Goal: Task Accomplishment & Management: Manage account settings

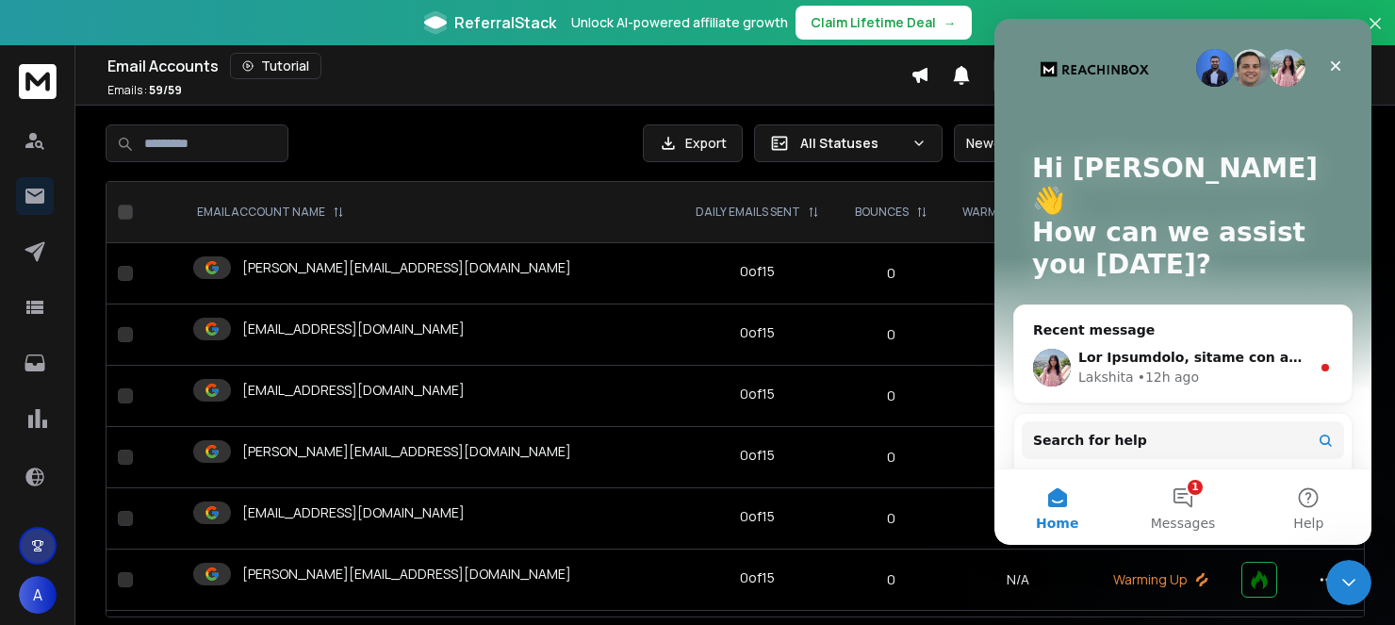
scroll to position [1520, 0]
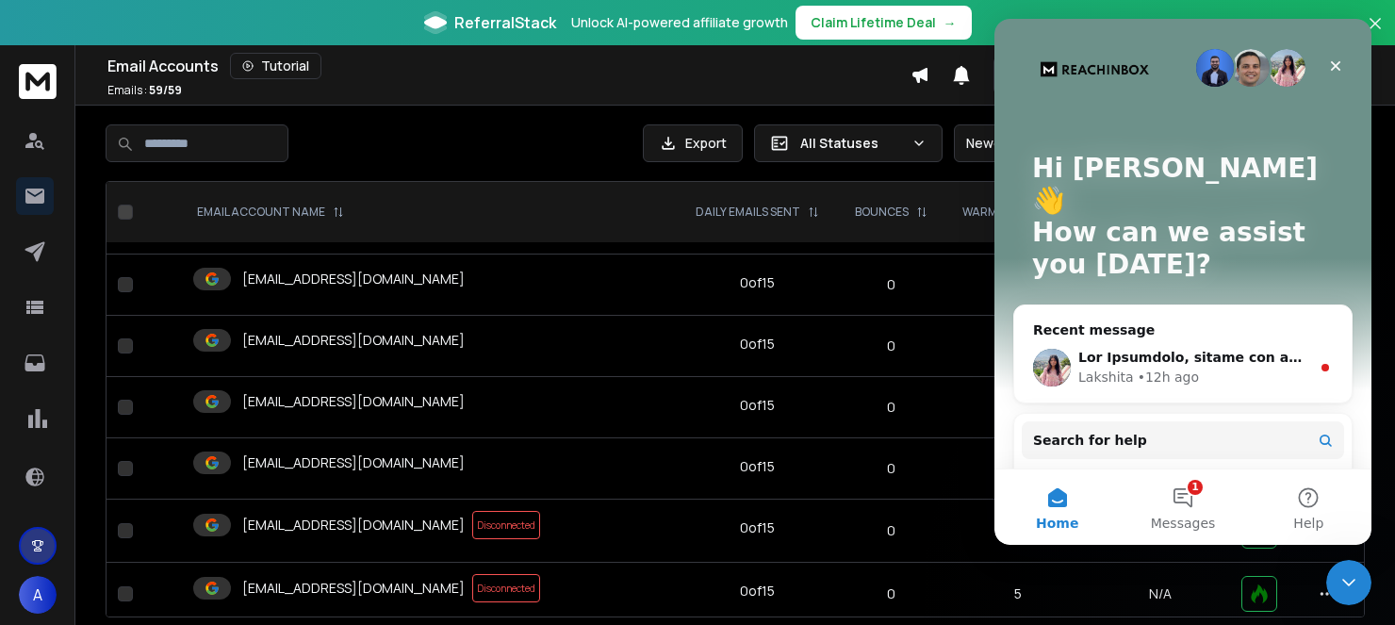
click at [1220, 368] on div "[PERSON_NAME] • 12h ago" at bounding box center [1194, 378] width 232 height 20
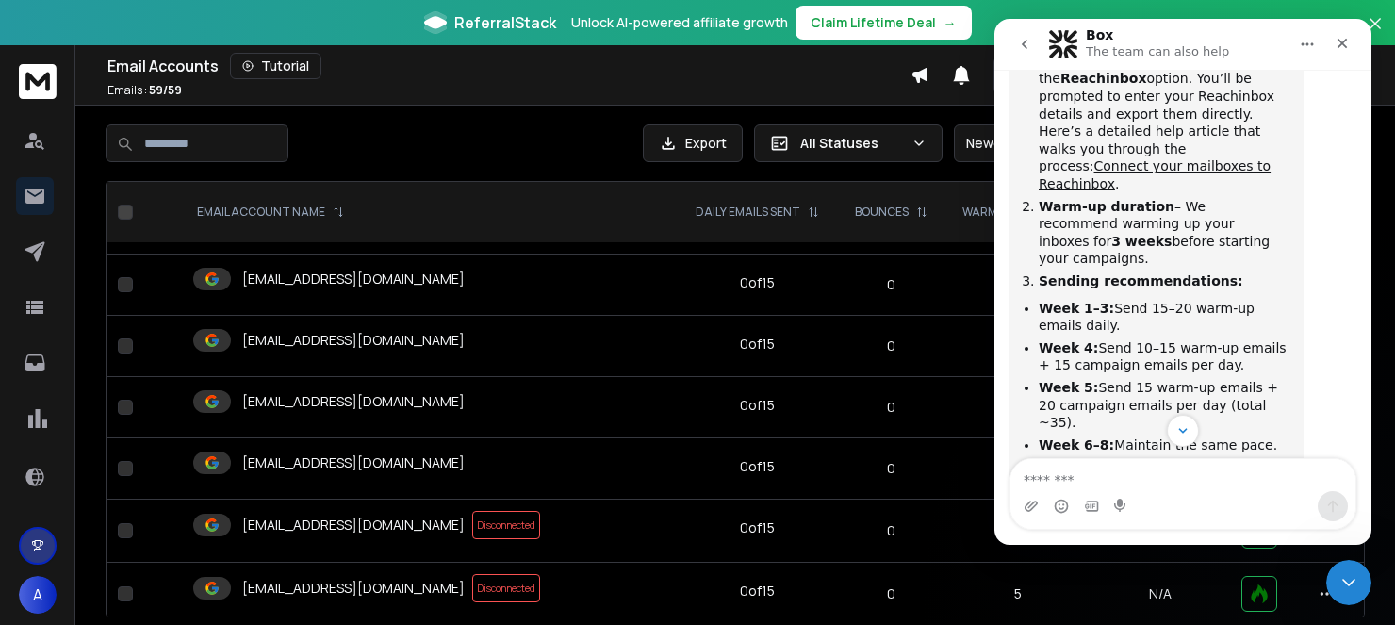
scroll to position [757, 0]
drag, startPoint x: 1180, startPoint y: 317, endPoint x: 1291, endPoint y: 276, distance: 118.4
click at [1291, 276] on div "Hey [PERSON_NAME], thanks for reaching out. Here’s a quick breakdown to help yo…" at bounding box center [1157, 359] width 294 height 871
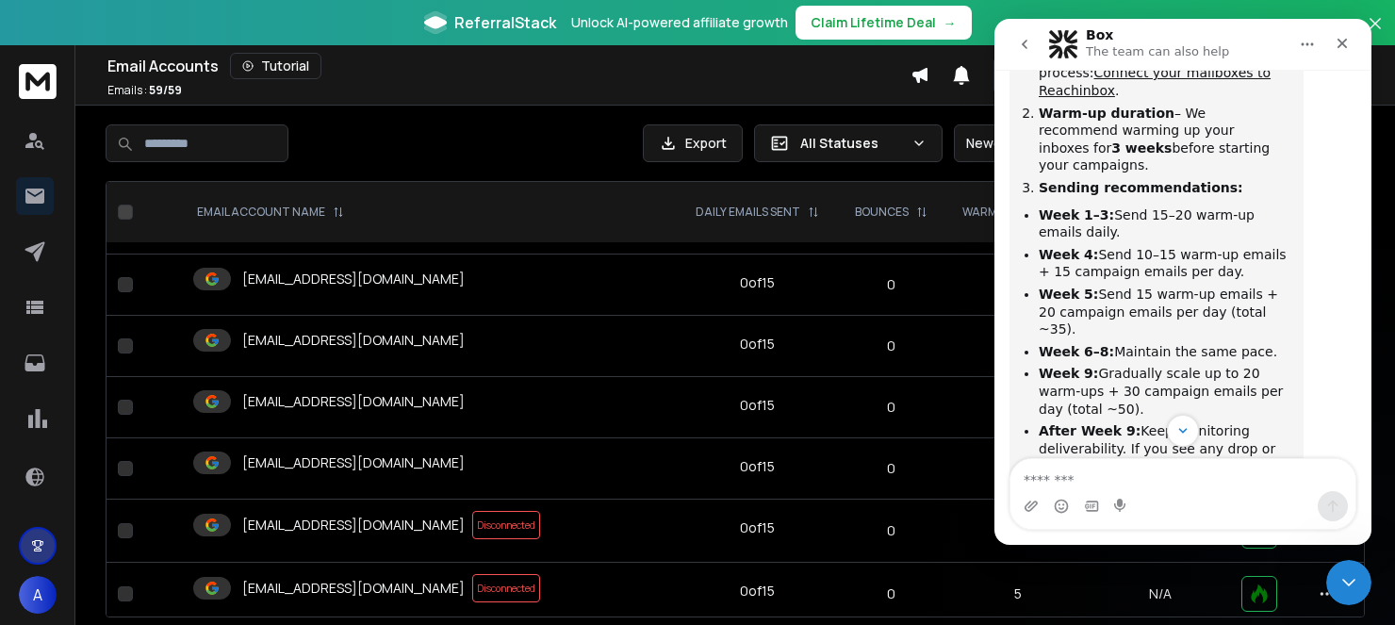
scroll to position [853, 0]
click at [1291, 276] on div "Hey [PERSON_NAME], thanks for reaching out. Here’s a quick breakdown to help yo…" at bounding box center [1157, 262] width 294 height 871
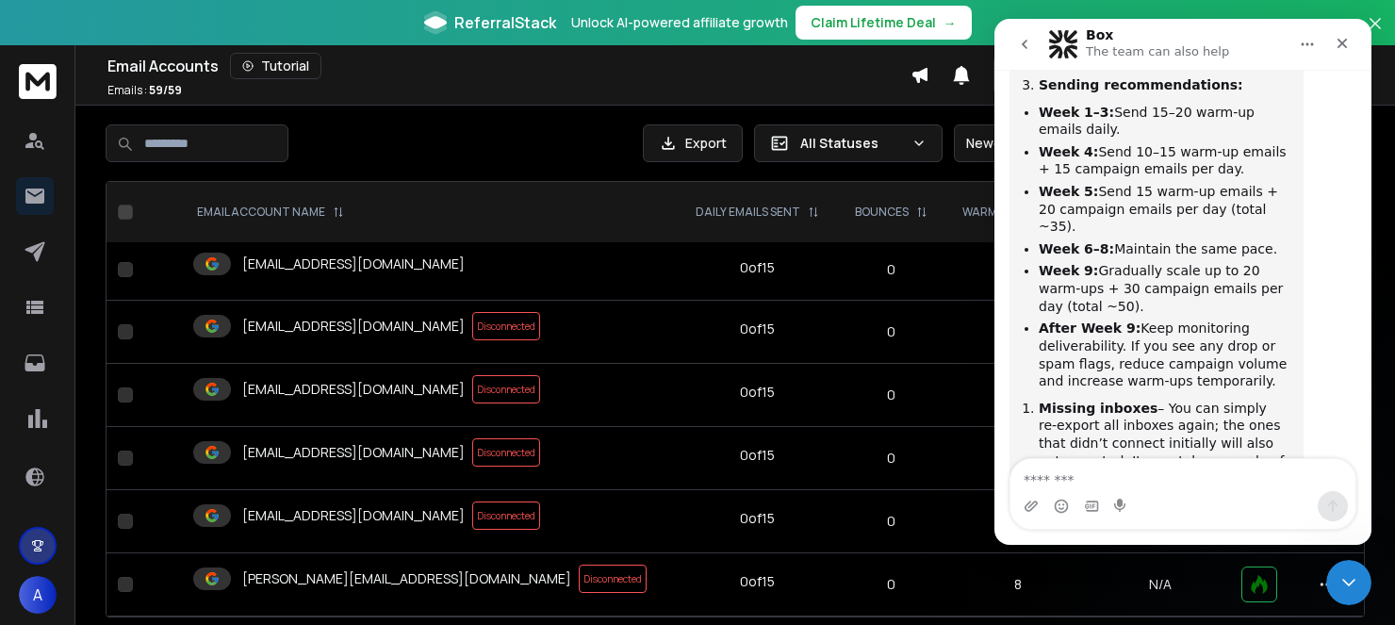
scroll to position [1717, 0]
click at [1348, 51] on div "Close" at bounding box center [1342, 43] width 34 height 34
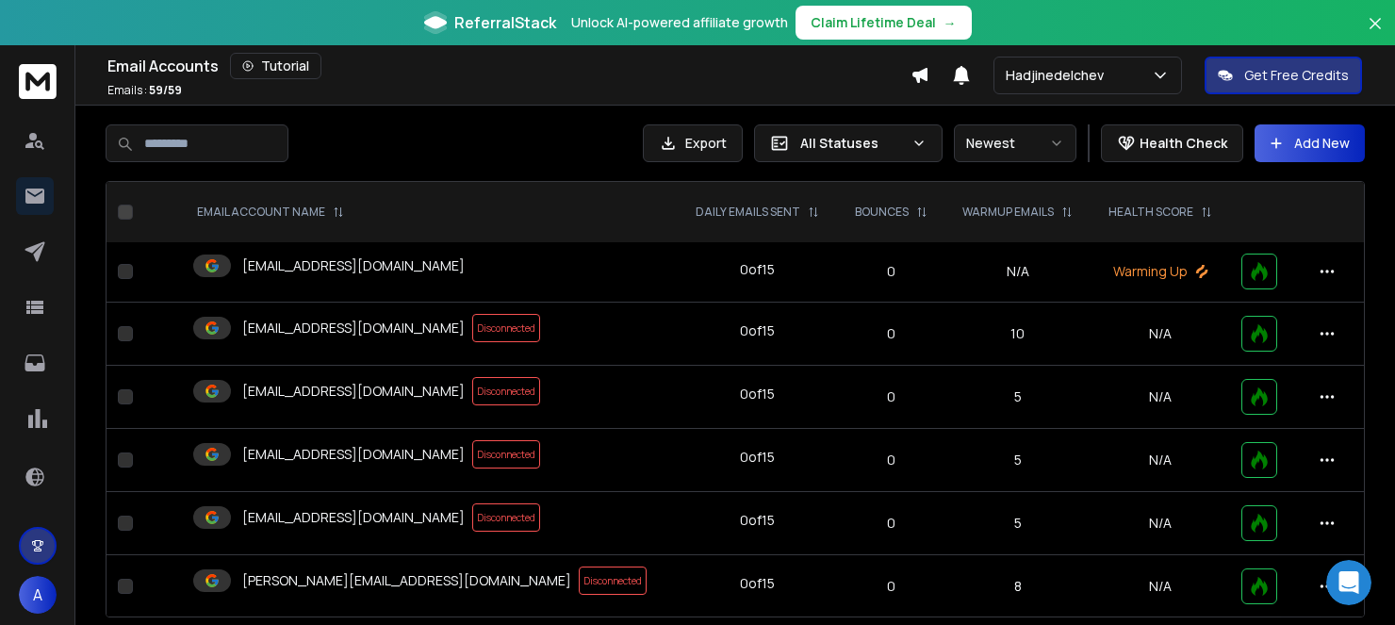
scroll to position [954, 0]
click at [990, 314] on td "10" at bounding box center [1018, 334] width 146 height 63
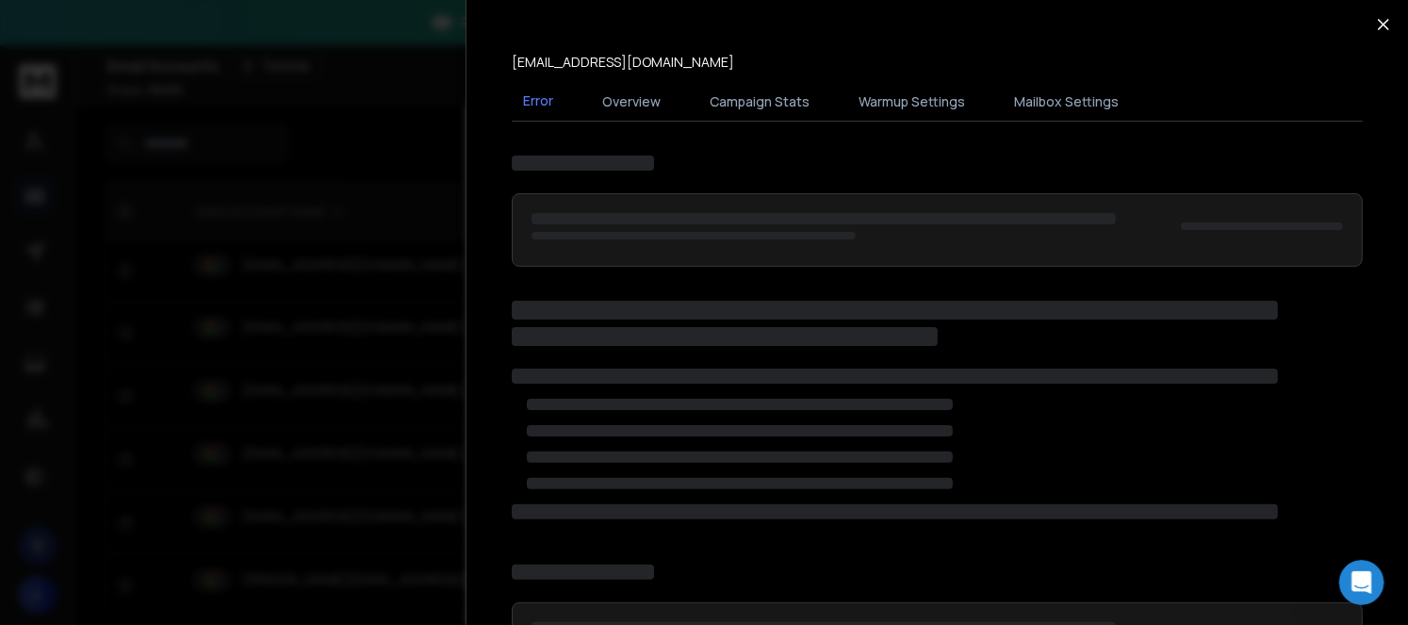
click at [1380, 25] on icon "button" at bounding box center [1383, 24] width 9 height 9
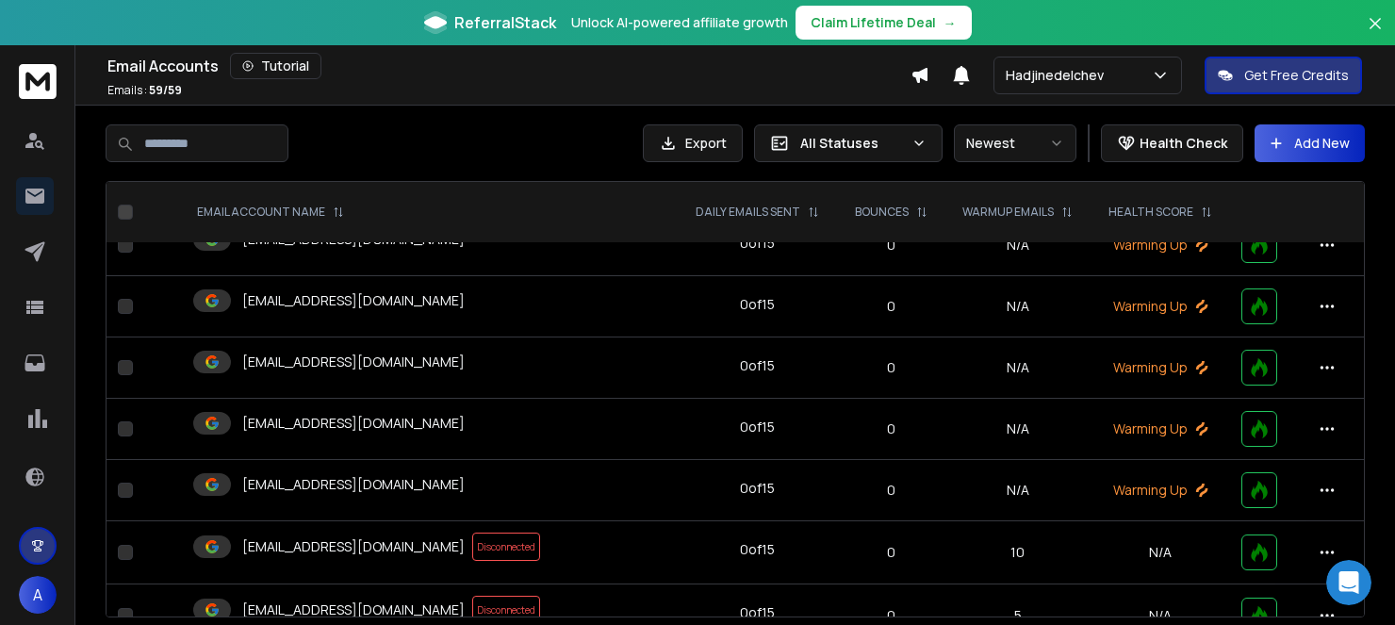
scroll to position [1497, 0]
click at [120, 547] on button "button" at bounding box center [125, 554] width 15 height 15
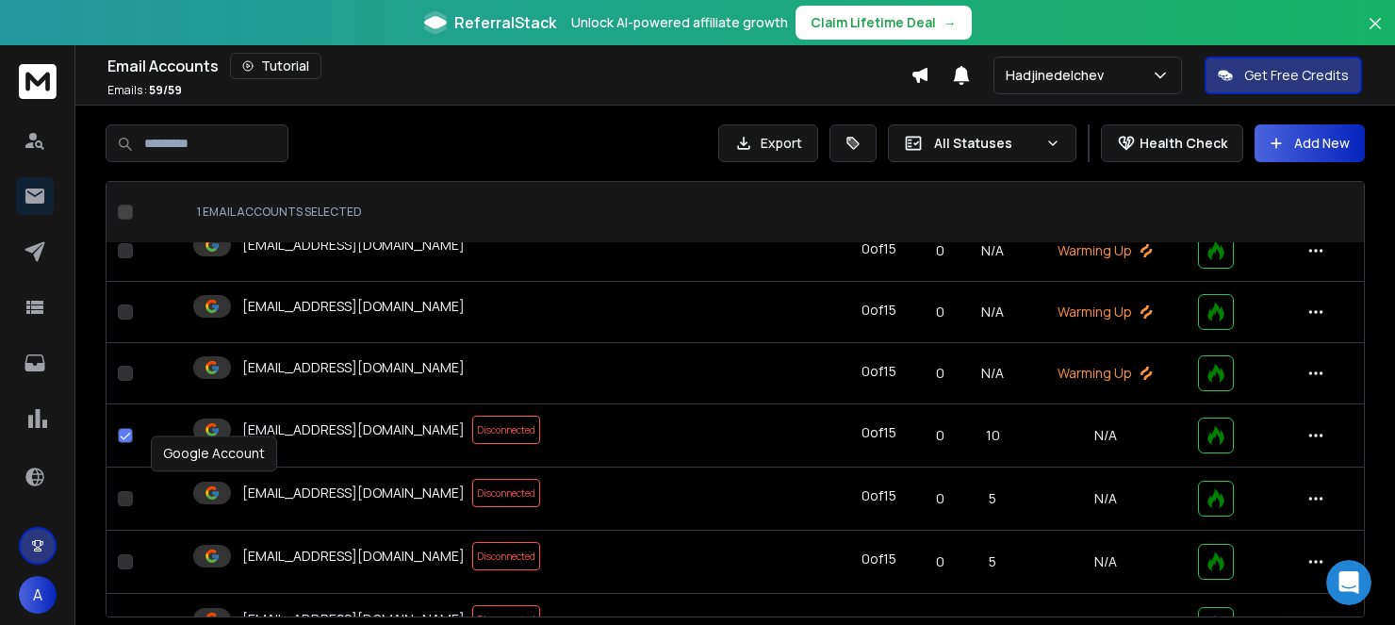
scroll to position [1669, 0]
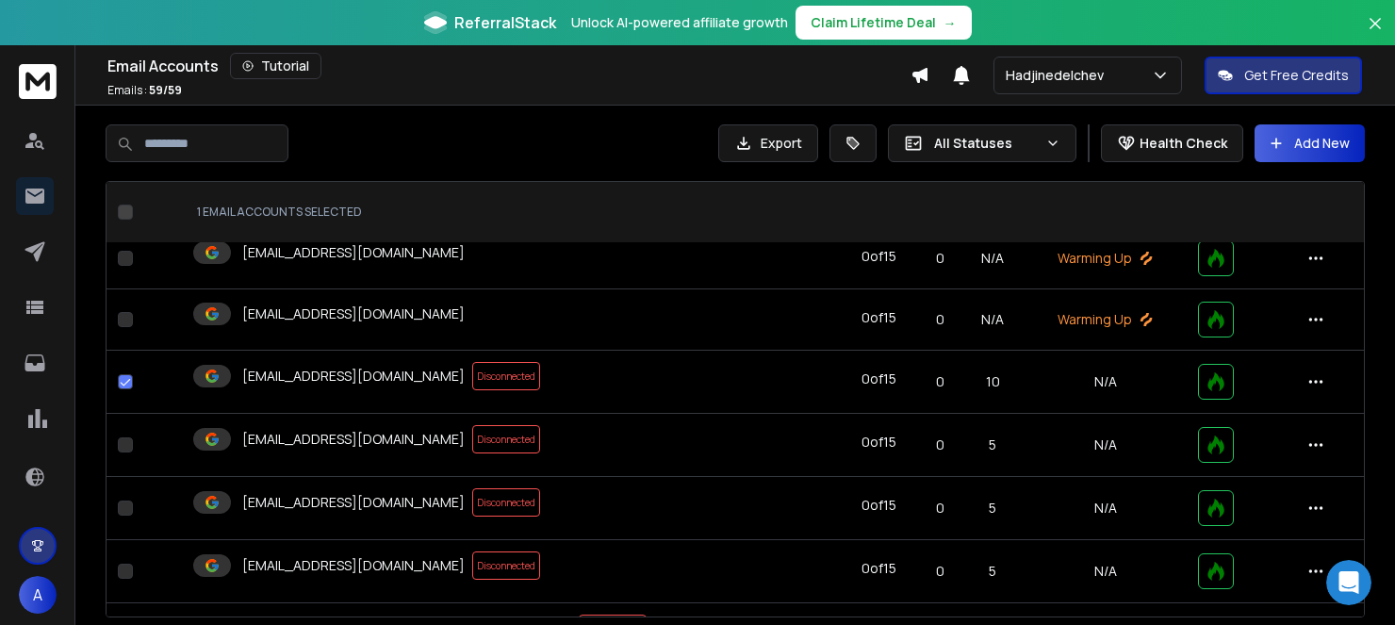
click at [121, 437] on button "button" at bounding box center [125, 444] width 15 height 15
click at [119, 508] on td at bounding box center [144, 508] width 75 height 63
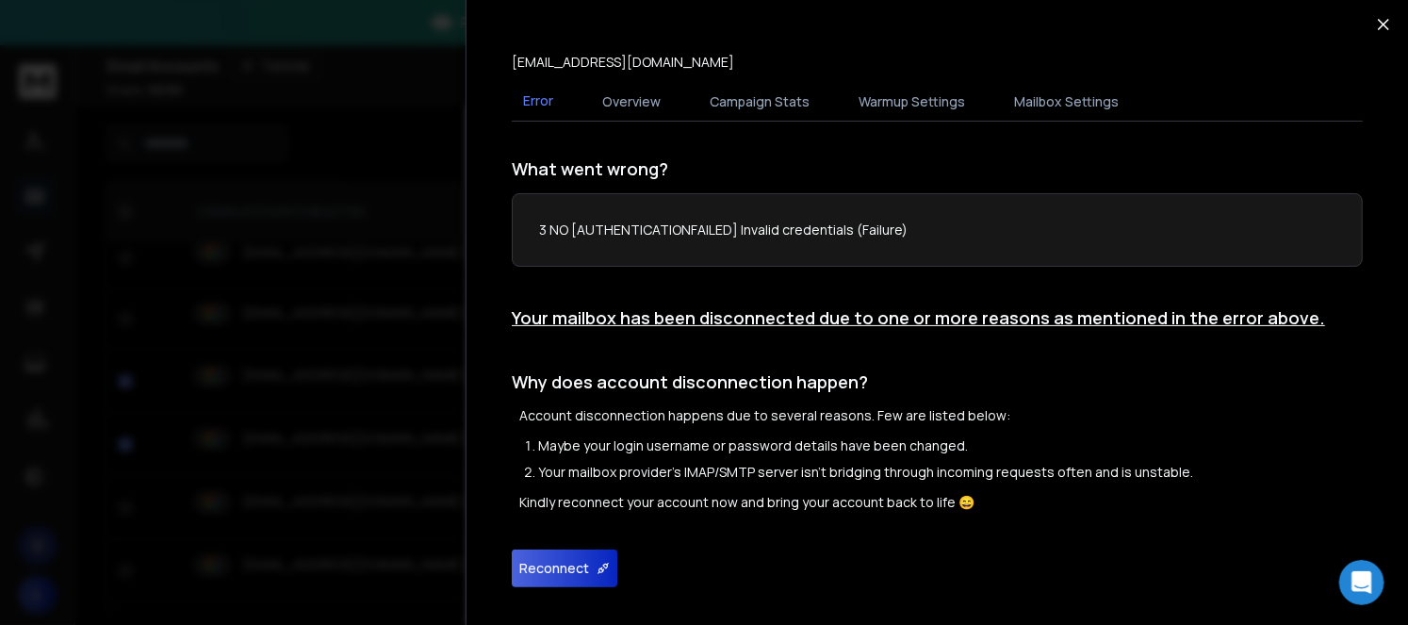
click at [1381, 18] on icon "button" at bounding box center [1383, 24] width 19 height 19
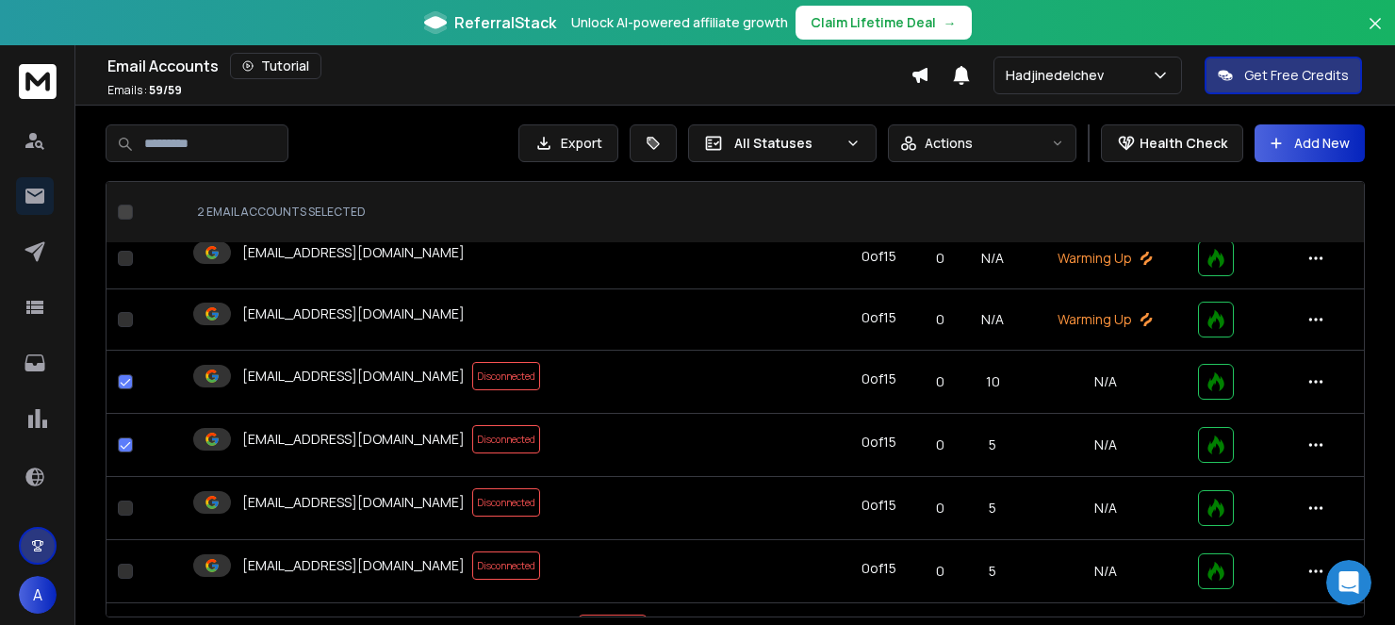
click at [125, 501] on button "button" at bounding box center [125, 508] width 15 height 15
click at [128, 567] on button "button" at bounding box center [125, 571] width 15 height 15
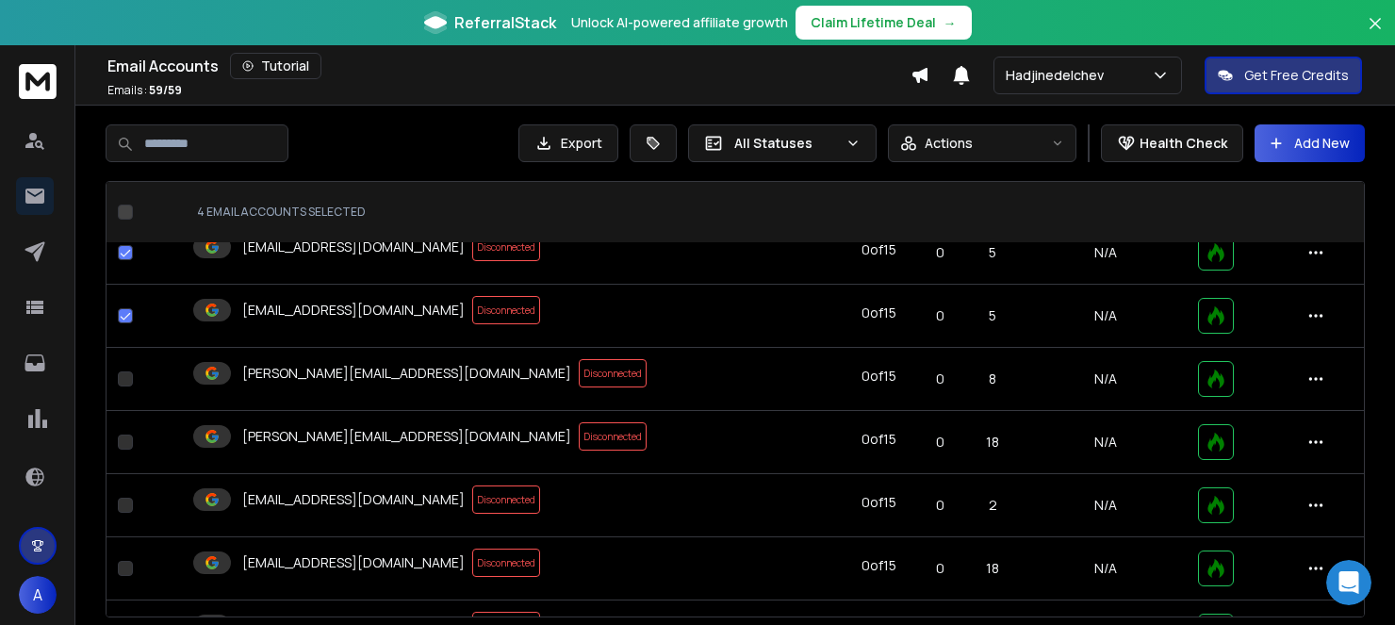
scroll to position [1933, 0]
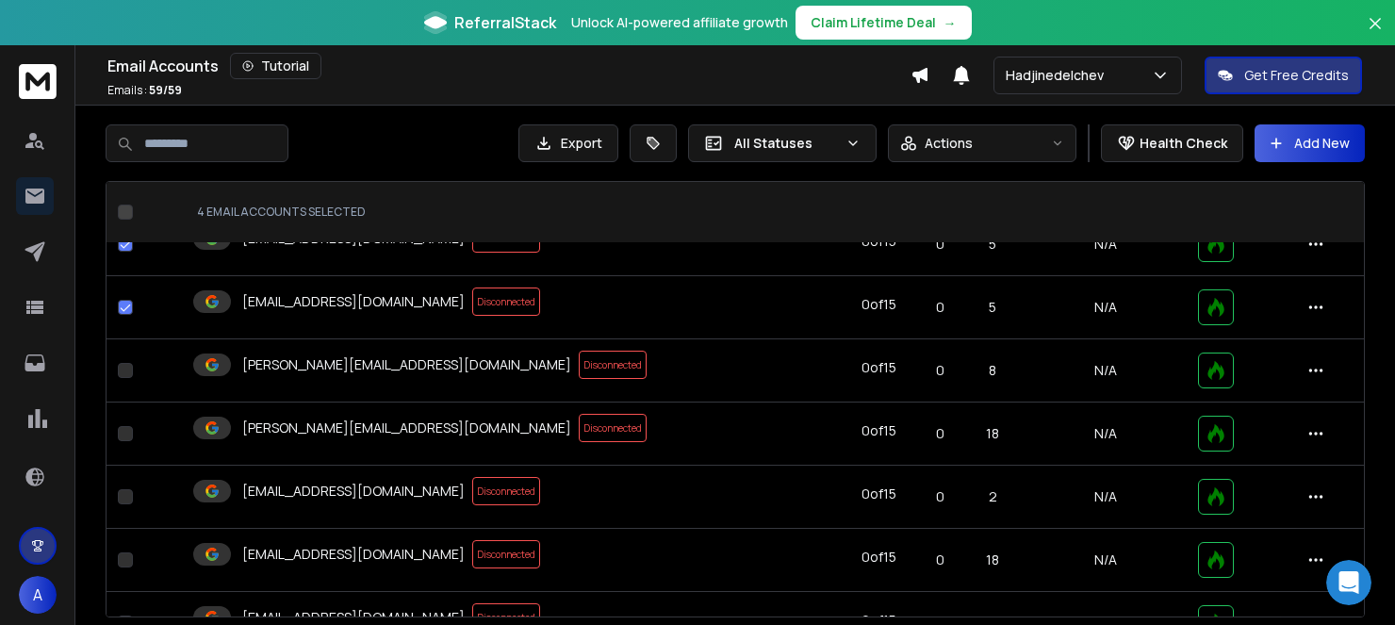
drag, startPoint x: 120, startPoint y: 359, endPoint x: 117, endPoint y: 468, distance: 109.4
click at [117, 468] on tbody "[PERSON_NAME][EMAIL_ADDRESS][DOMAIN_NAME] 0 of 15 0 N/A Warming Up [EMAIL_ADDRE…" at bounding box center [735, 146] width 1257 height 3672
click at [125, 363] on button "button" at bounding box center [125, 370] width 15 height 15
click at [123, 429] on button "button" at bounding box center [125, 433] width 15 height 15
click at [130, 495] on td at bounding box center [144, 497] width 75 height 63
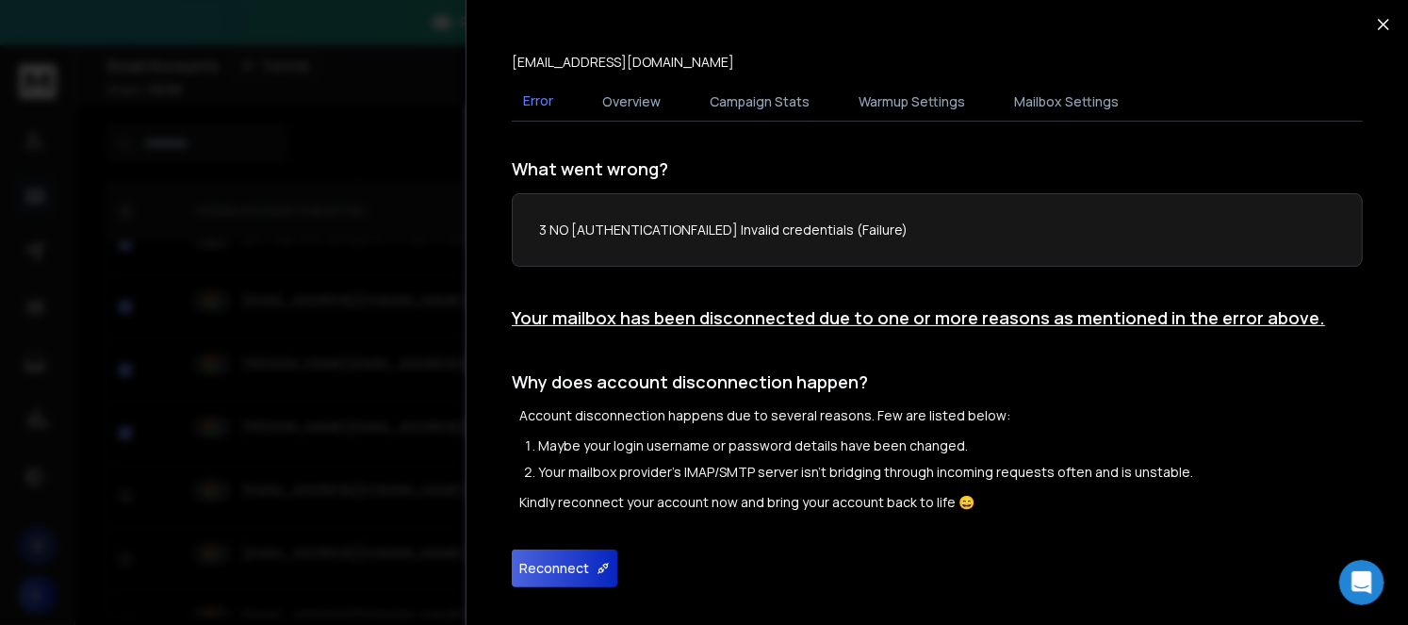
click at [1374, 24] on icon "button" at bounding box center [1383, 24] width 19 height 19
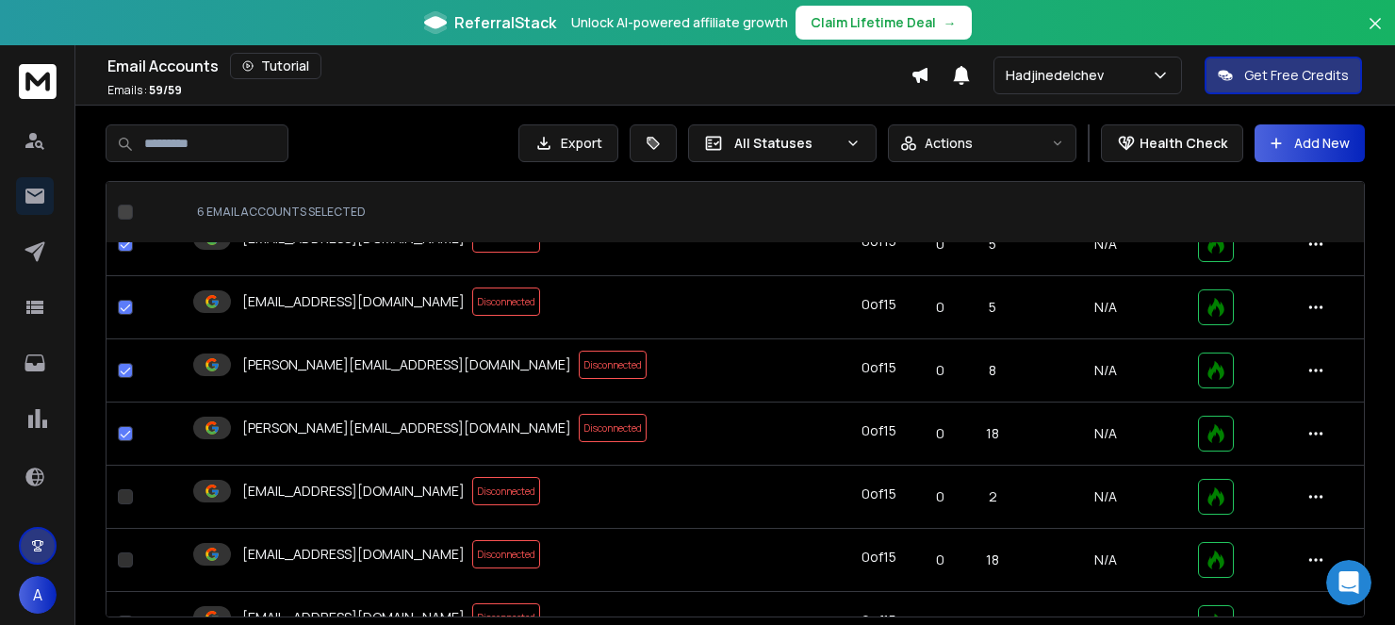
click at [129, 489] on button "button" at bounding box center [125, 496] width 15 height 15
click at [134, 554] on div at bounding box center [150, 559] width 64 height 15
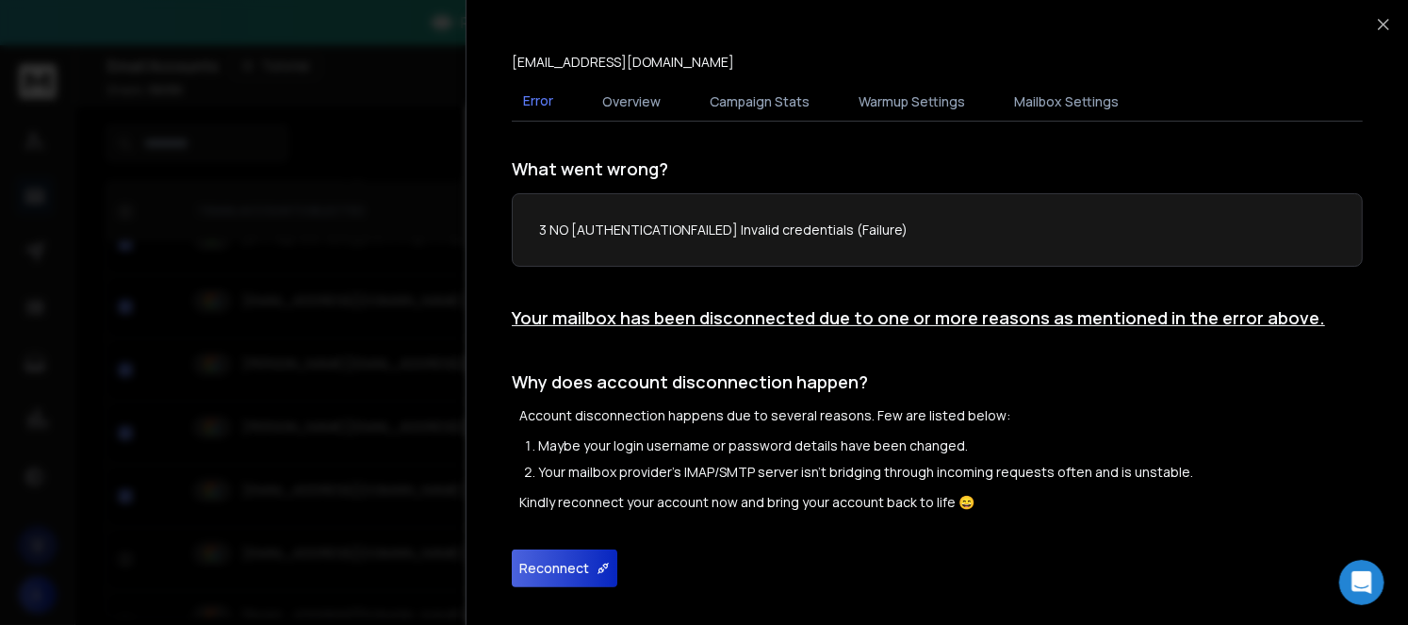
click at [1367, 24] on div "[EMAIL_ADDRESS][DOMAIN_NAME] Error Overview Campaign Stats Warmup Settings Mail…" at bounding box center [937, 320] width 896 height 595
drag, startPoint x: 1378, startPoint y: 24, endPoint x: 1367, endPoint y: 24, distance: 11.3
click at [1367, 24] on div "[EMAIL_ADDRESS][DOMAIN_NAME] Error Overview Campaign Stats Warmup Settings Mail…" at bounding box center [937, 320] width 896 height 595
click at [1376, 1] on div "Multi Select Table Sheet [EMAIL_ADDRESS][DOMAIN_NAME] Error Overview Campaign S…" at bounding box center [937, 312] width 943 height 625
click at [1376, 31] on icon "button" at bounding box center [1383, 24] width 19 height 19
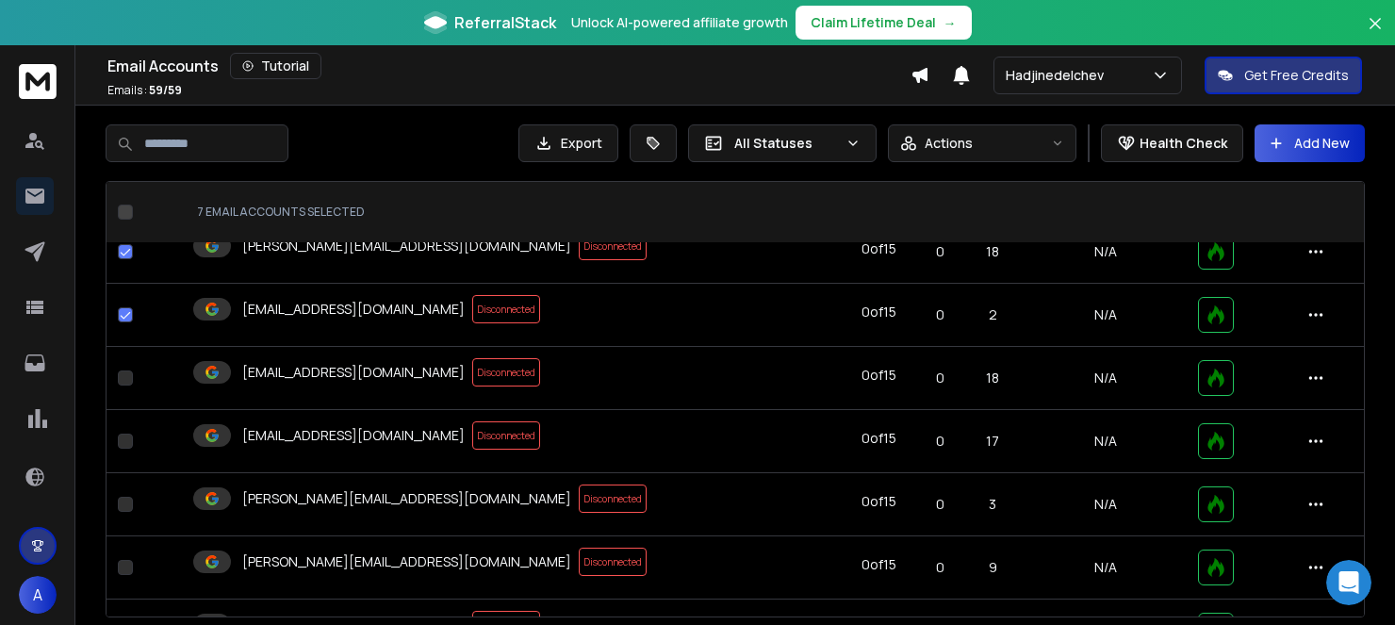
scroll to position [2118, 0]
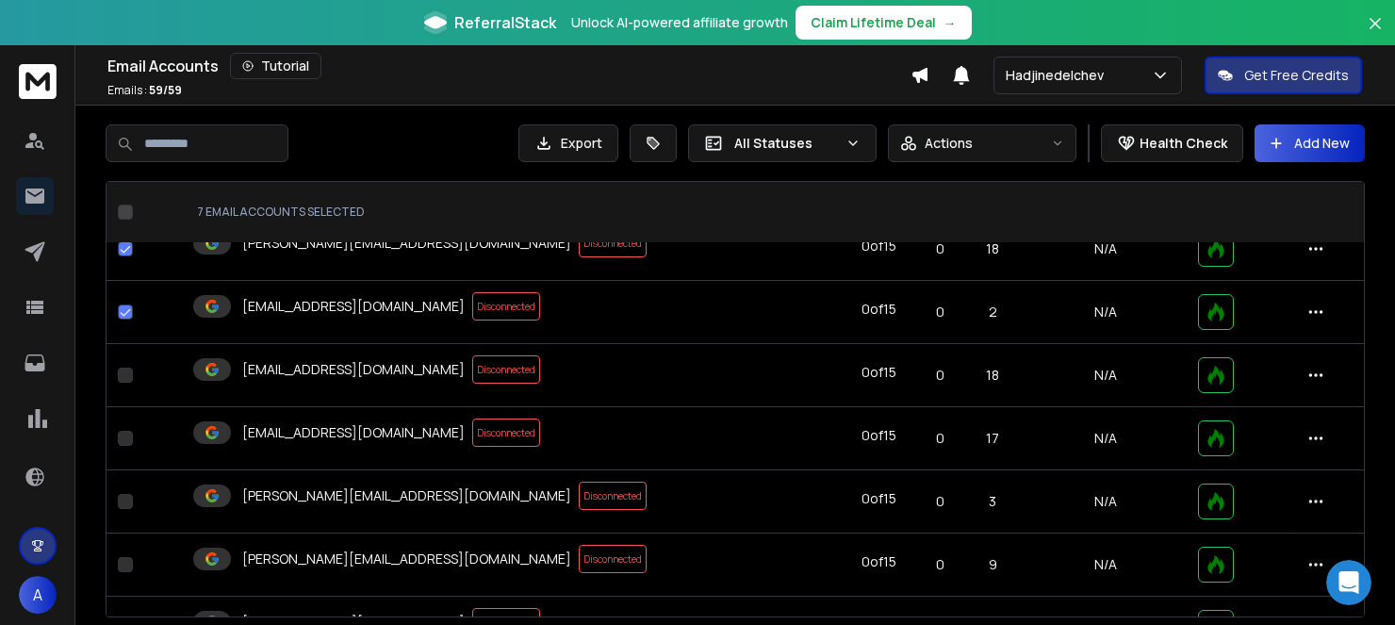
click at [121, 368] on button "button" at bounding box center [125, 375] width 15 height 15
click at [127, 434] on button "button" at bounding box center [125, 438] width 15 height 15
click at [130, 499] on td at bounding box center [144, 501] width 75 height 63
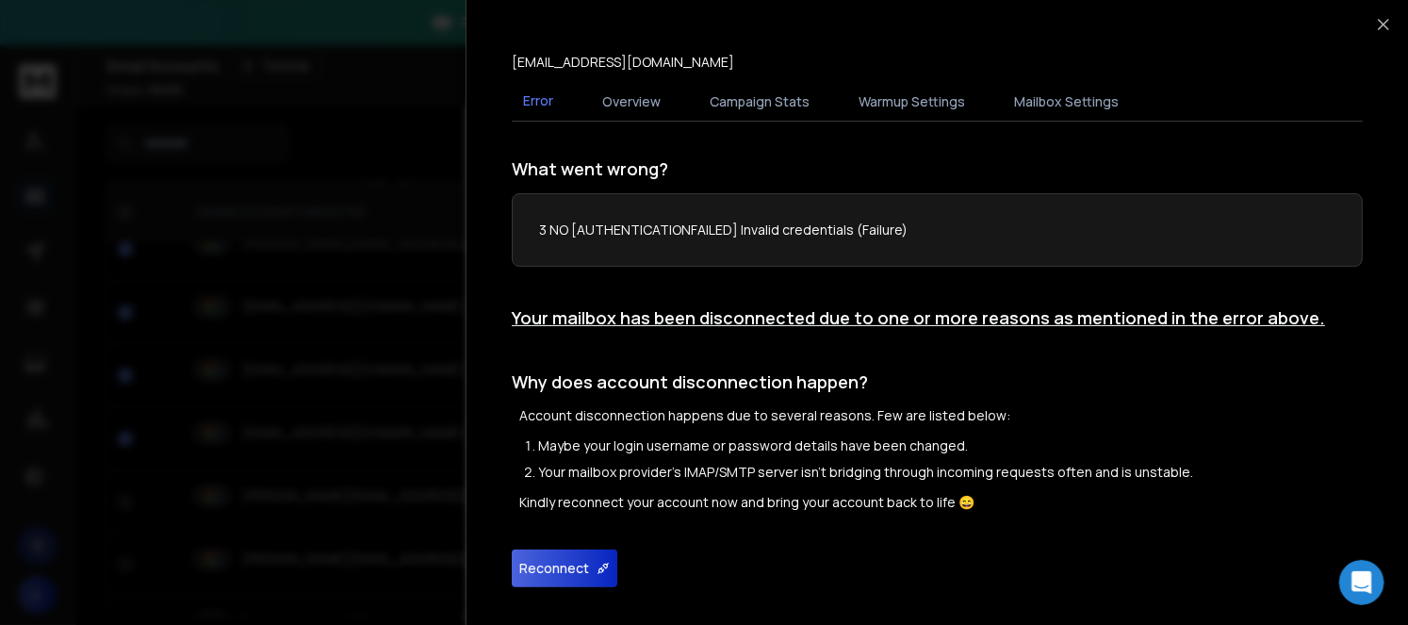
click at [1390, 24] on div "Multi Select Table Sheet [EMAIL_ADDRESS][DOMAIN_NAME] Error Overview Campaign S…" at bounding box center [937, 312] width 943 height 625
click at [1386, 24] on icon "button" at bounding box center [1383, 24] width 19 height 19
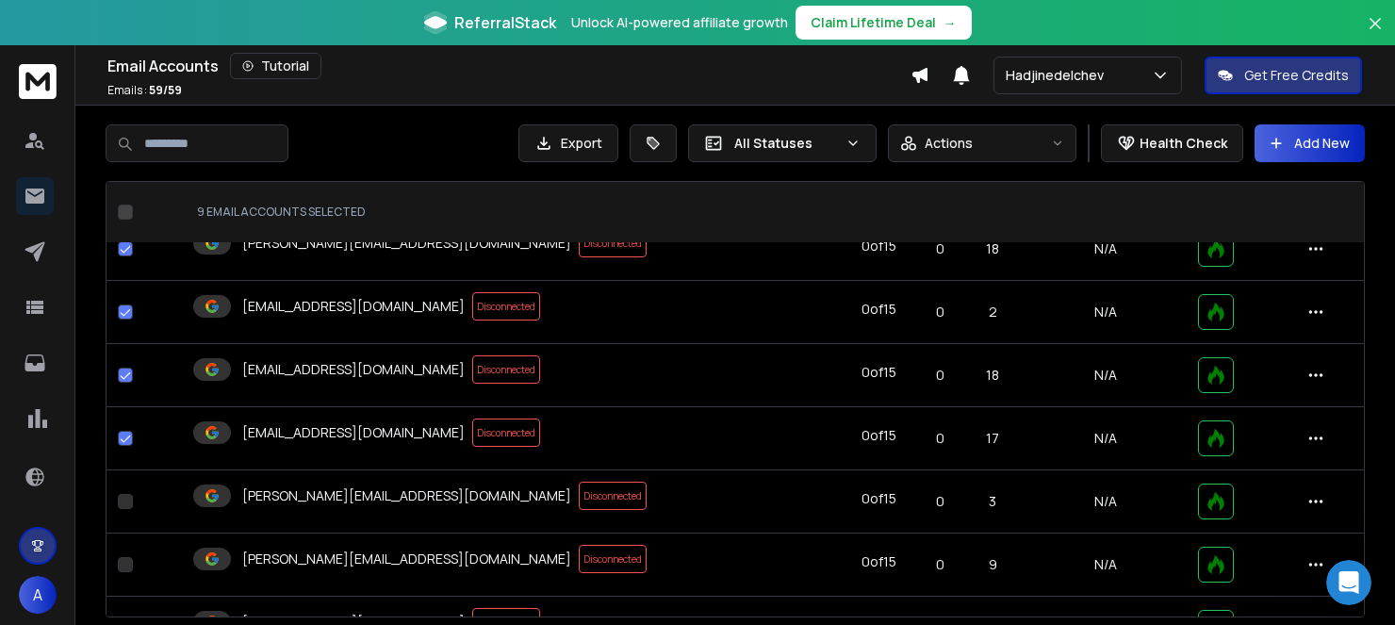
click at [124, 494] on button "button" at bounding box center [125, 501] width 15 height 15
click at [123, 557] on button "button" at bounding box center [125, 564] width 15 height 15
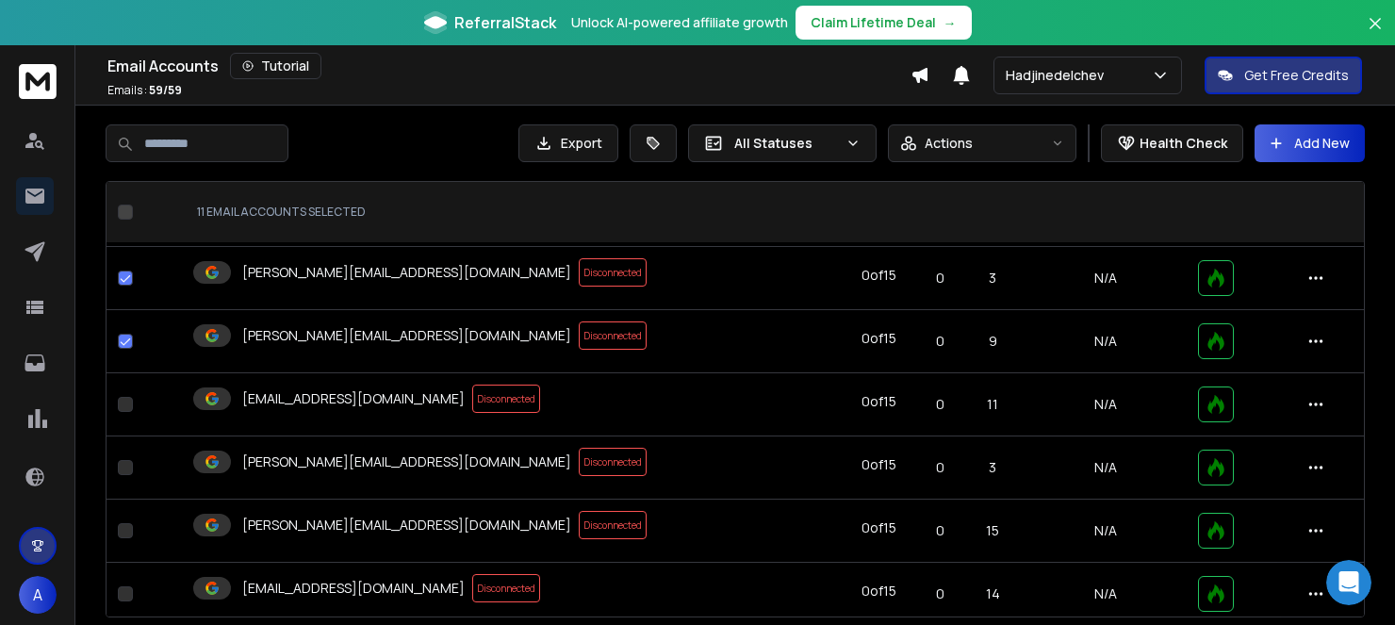
scroll to position [2366, 0]
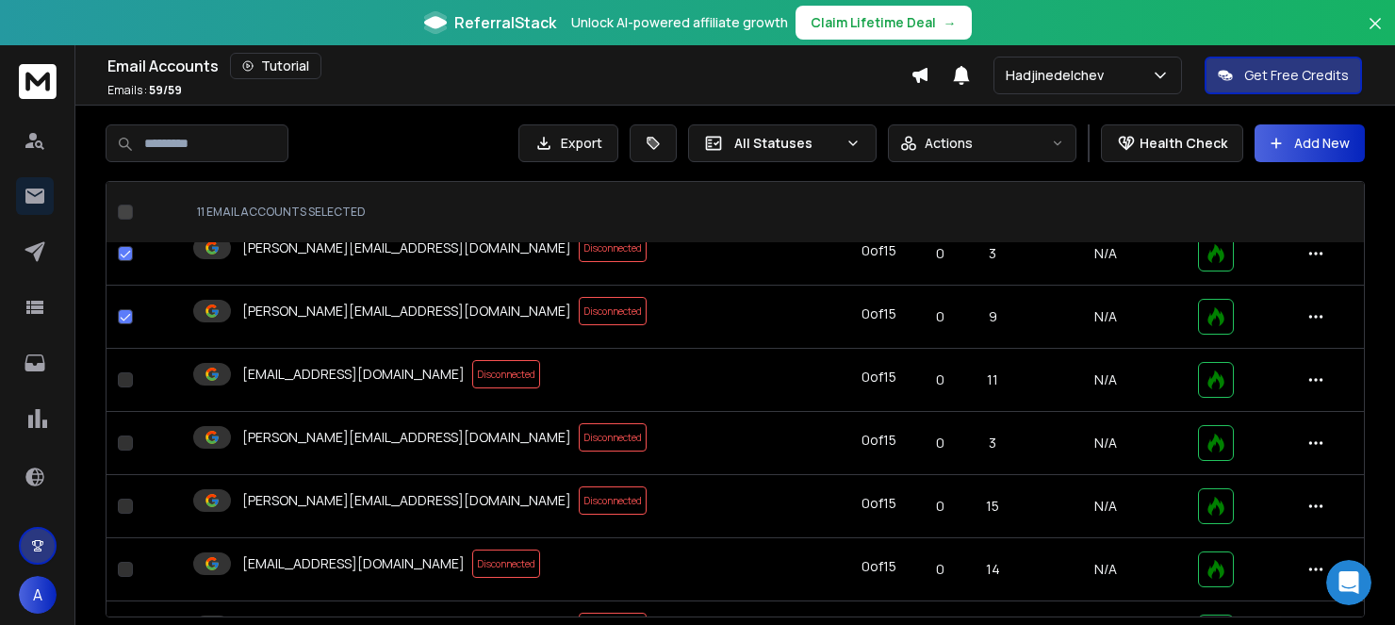
click at [123, 372] on button "button" at bounding box center [125, 379] width 15 height 15
click at [128, 441] on td at bounding box center [144, 443] width 75 height 63
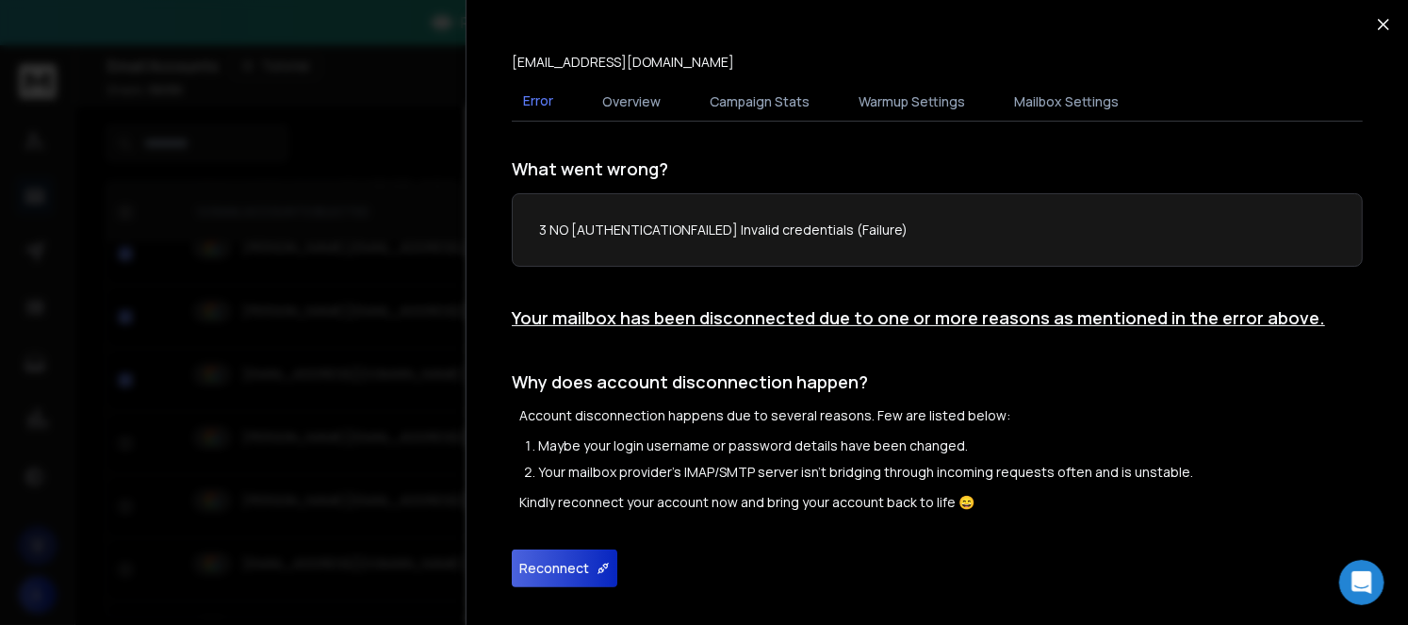
click at [1374, 18] on icon "button" at bounding box center [1383, 24] width 19 height 19
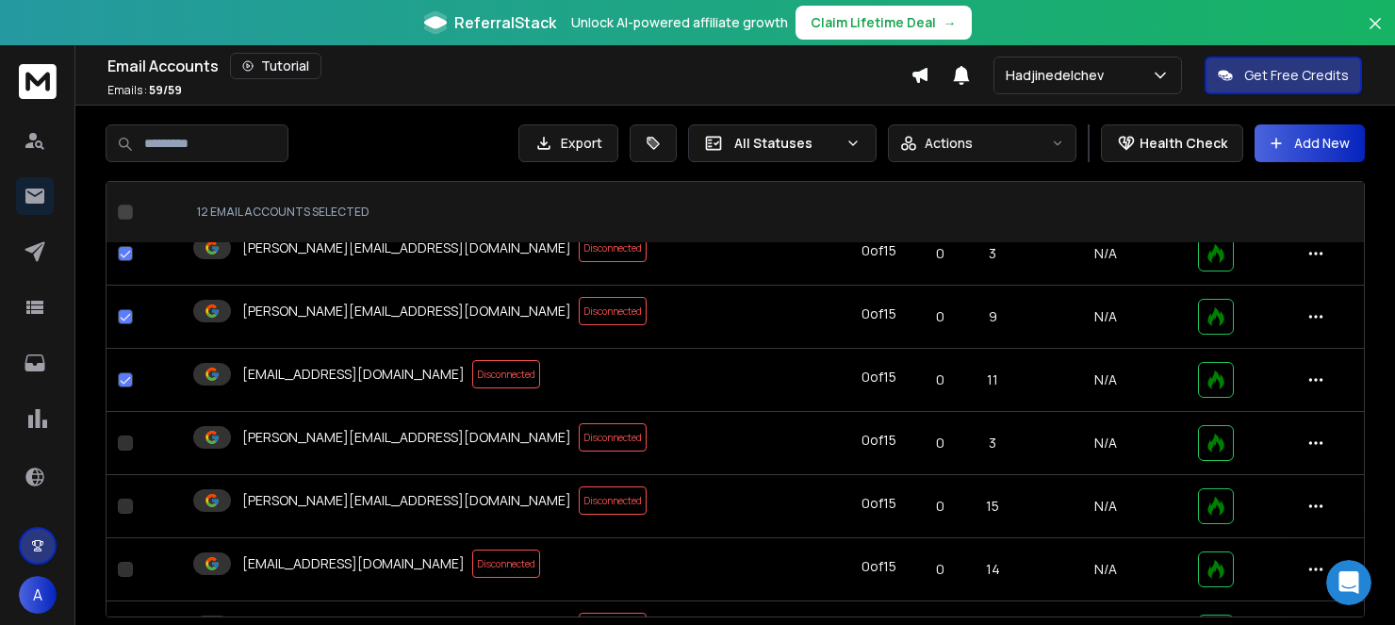
scroll to position [11, 0]
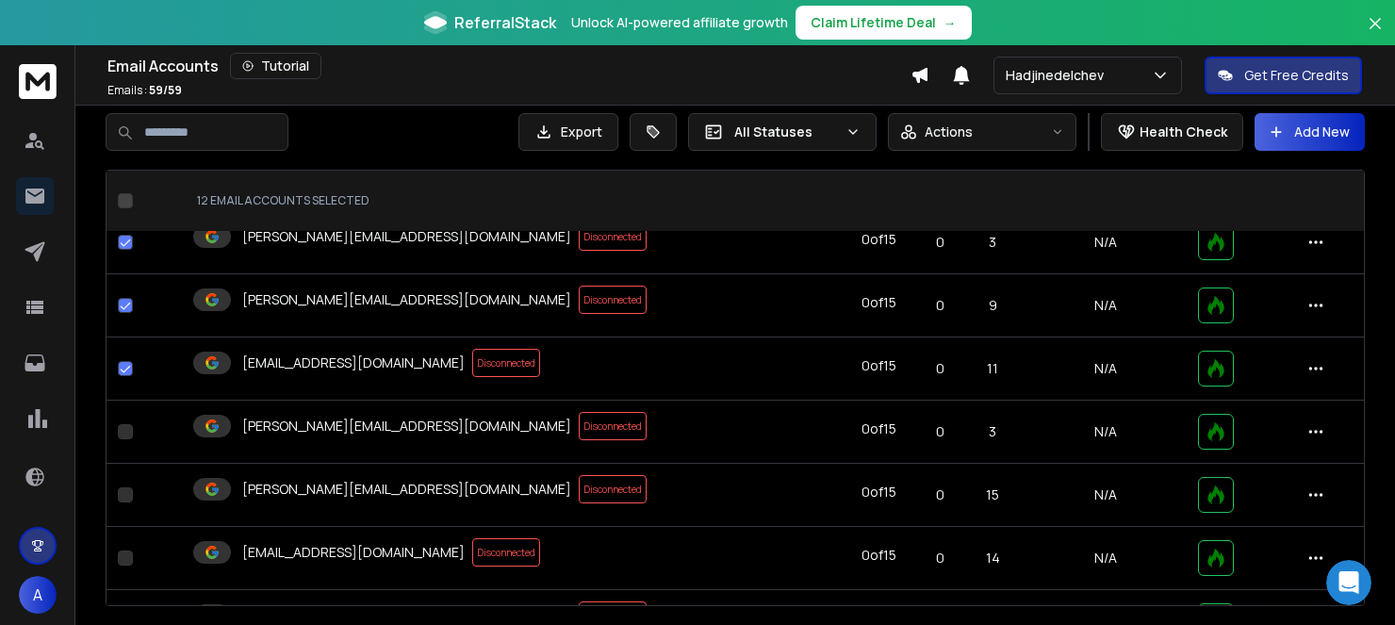
click at [121, 426] on td at bounding box center [144, 432] width 75 height 63
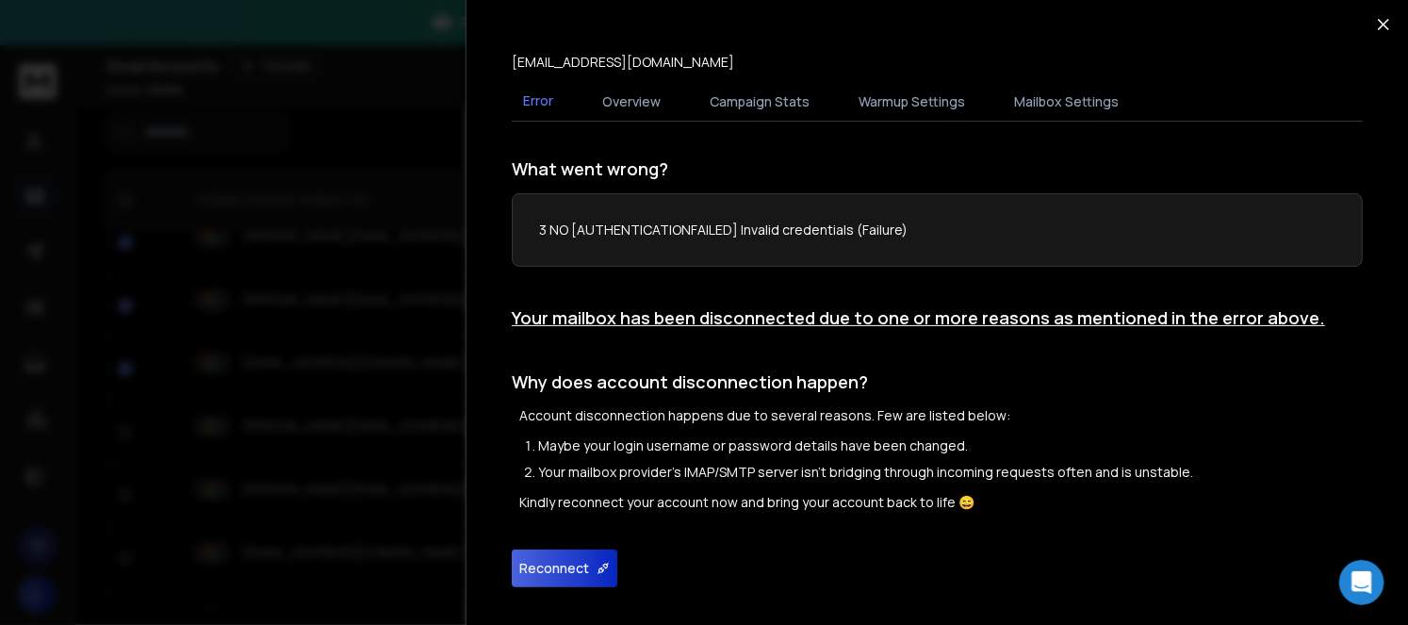
click at [1383, 26] on icon "button" at bounding box center [1383, 24] width 19 height 19
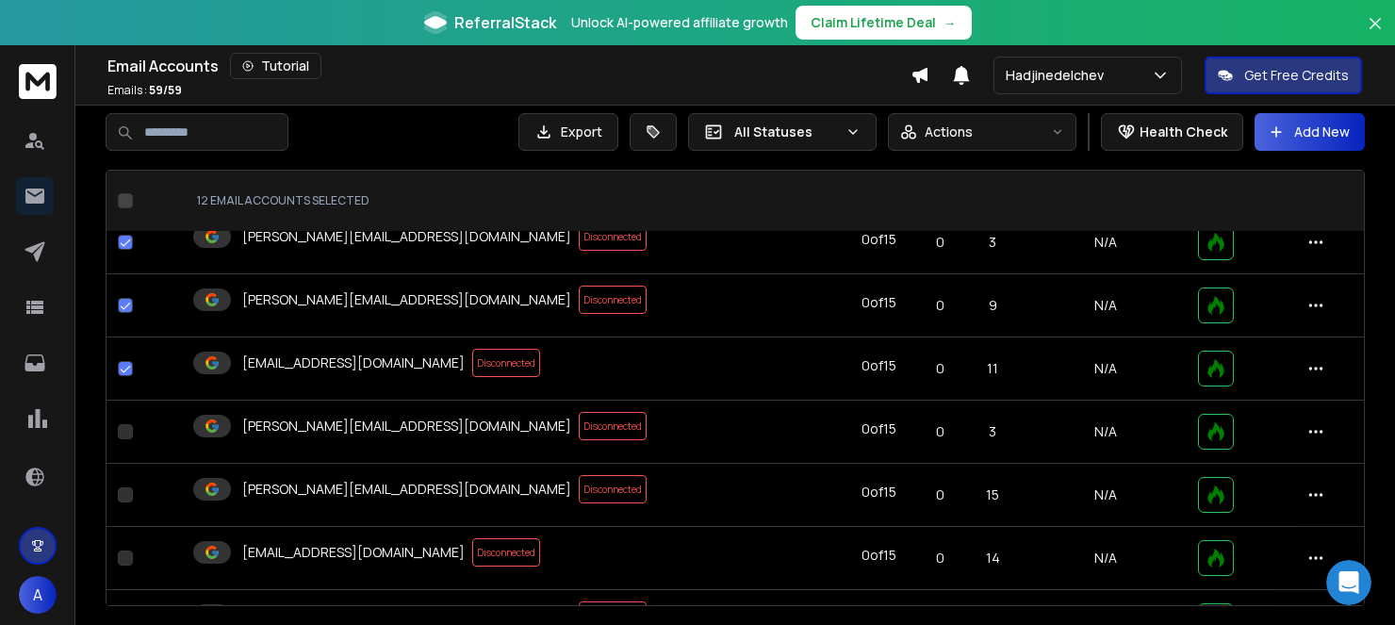
click at [131, 424] on button "button" at bounding box center [125, 431] width 15 height 15
click at [123, 487] on button "button" at bounding box center [125, 494] width 15 height 15
click at [129, 551] on button "button" at bounding box center [125, 558] width 15 height 15
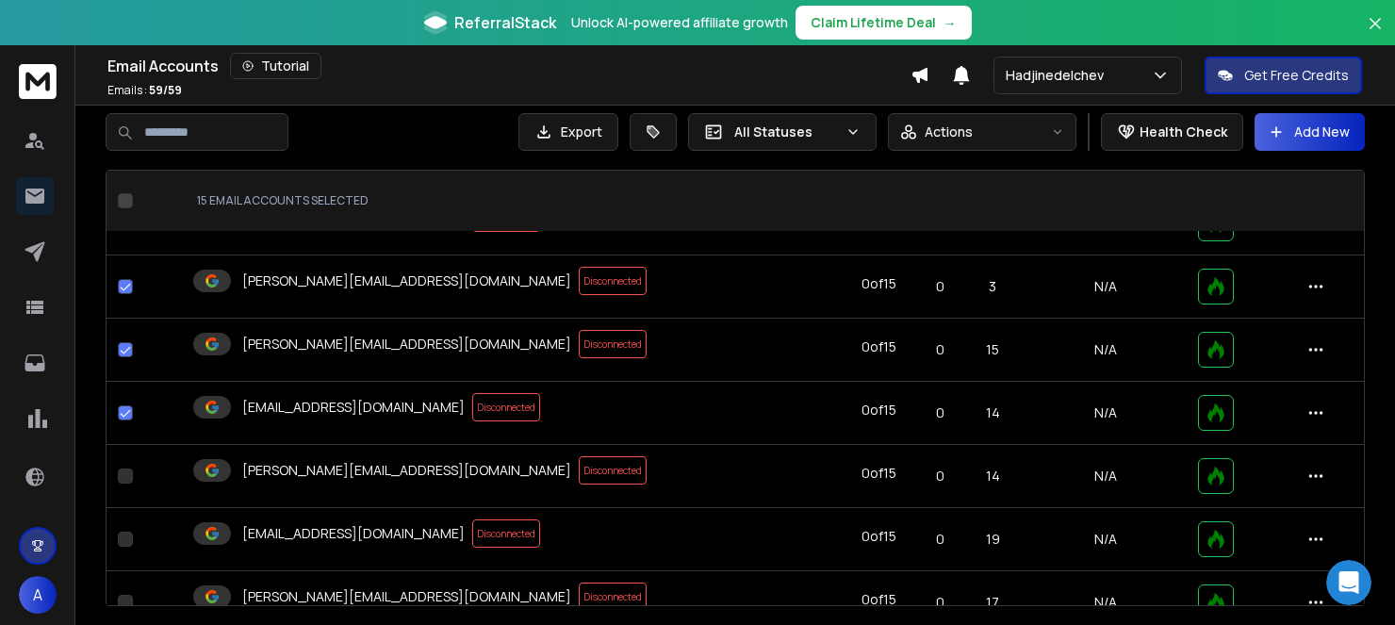
scroll to position [2513, 0]
click at [124, 467] on button "button" at bounding box center [125, 474] width 15 height 15
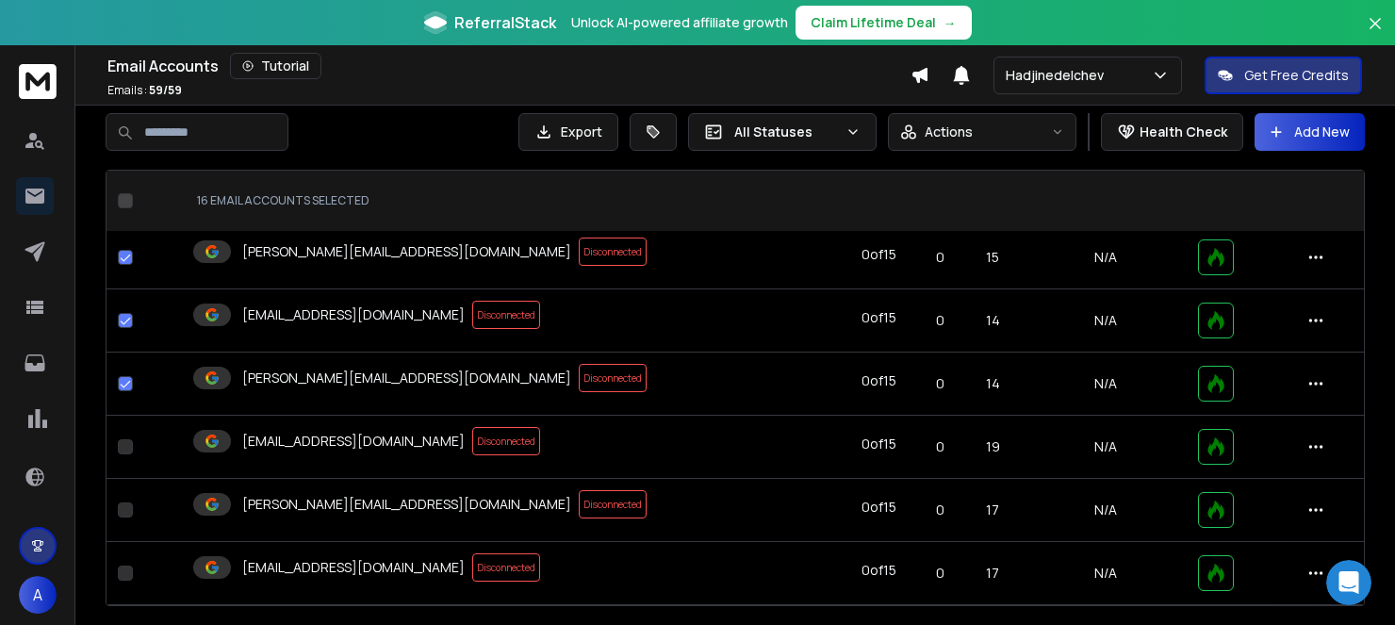
scroll to position [2609, 0]
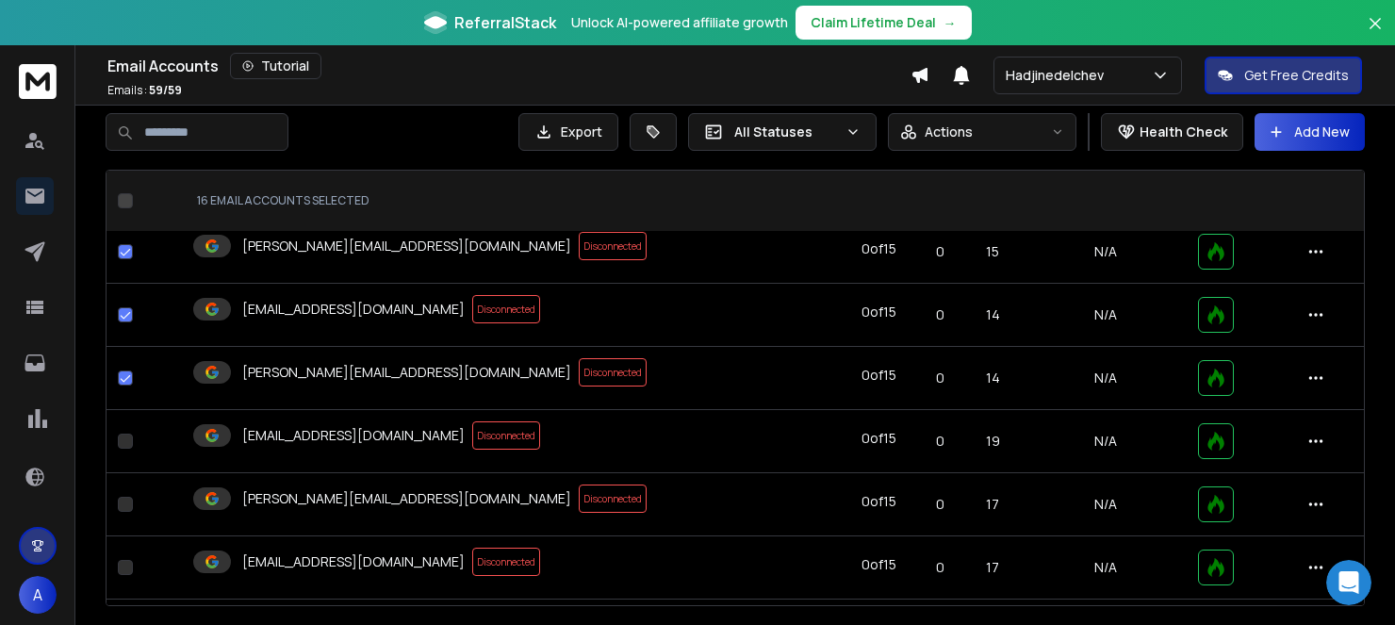
click at [124, 434] on button "button" at bounding box center [125, 441] width 15 height 15
click at [123, 497] on button "button" at bounding box center [125, 504] width 15 height 15
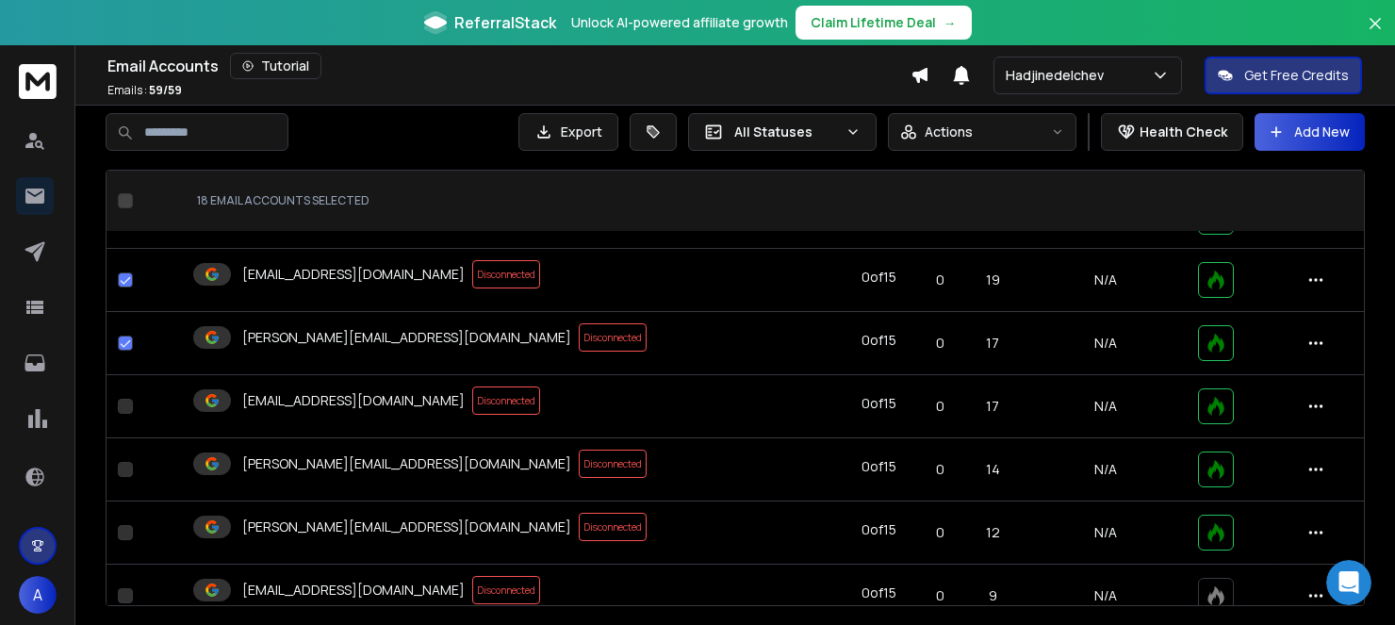
scroll to position [2774, 0]
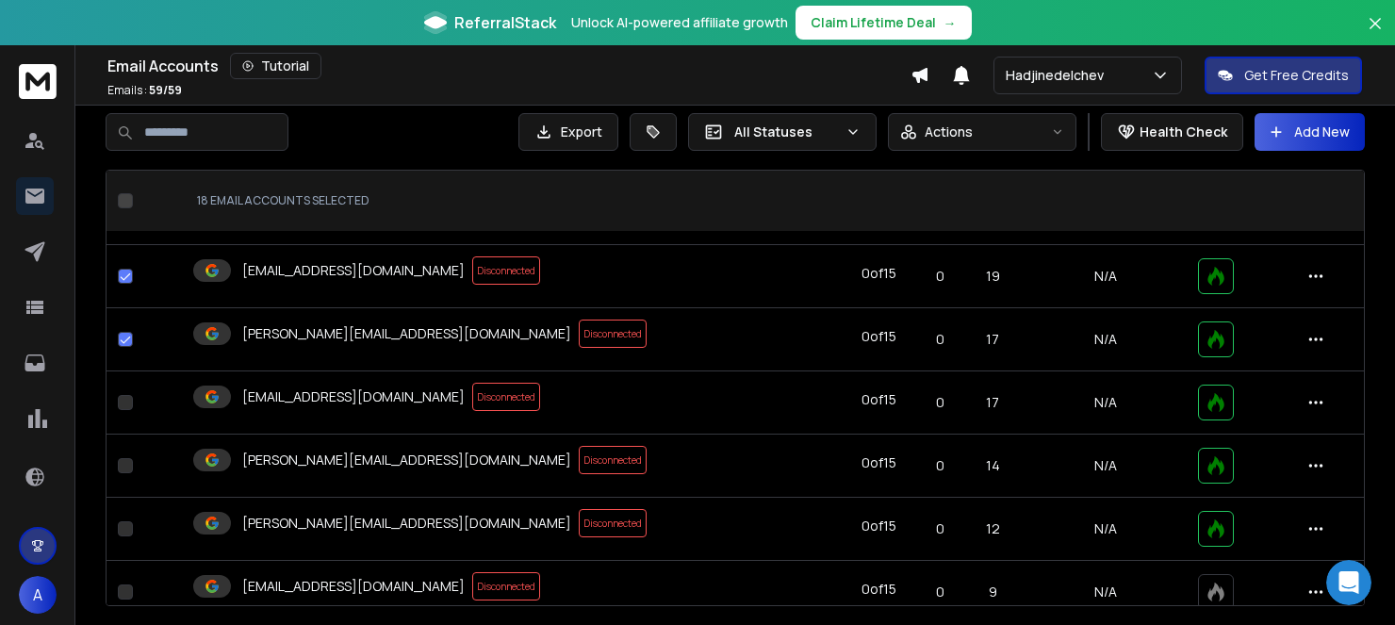
click at [132, 395] on button "button" at bounding box center [125, 402] width 15 height 15
click at [126, 458] on button "button" at bounding box center [125, 465] width 15 height 15
click at [124, 521] on button "button" at bounding box center [125, 528] width 15 height 15
click at [123, 584] on button "button" at bounding box center [125, 591] width 15 height 15
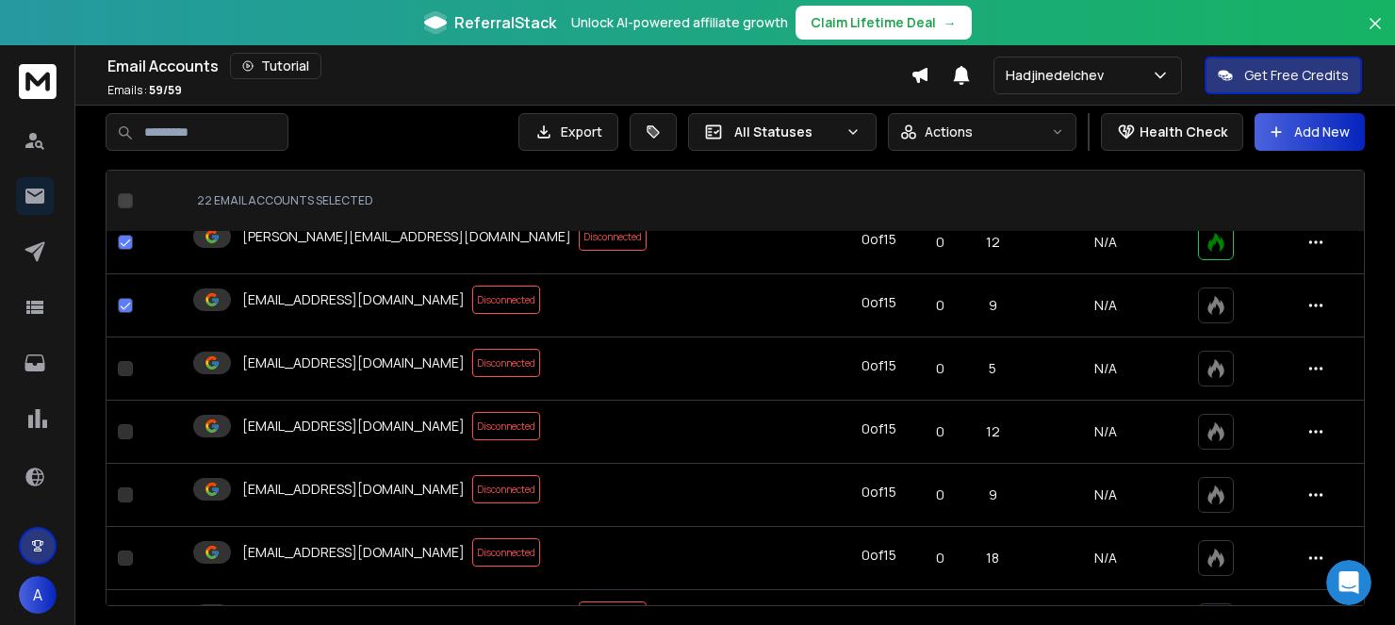
scroll to position [3073, 0]
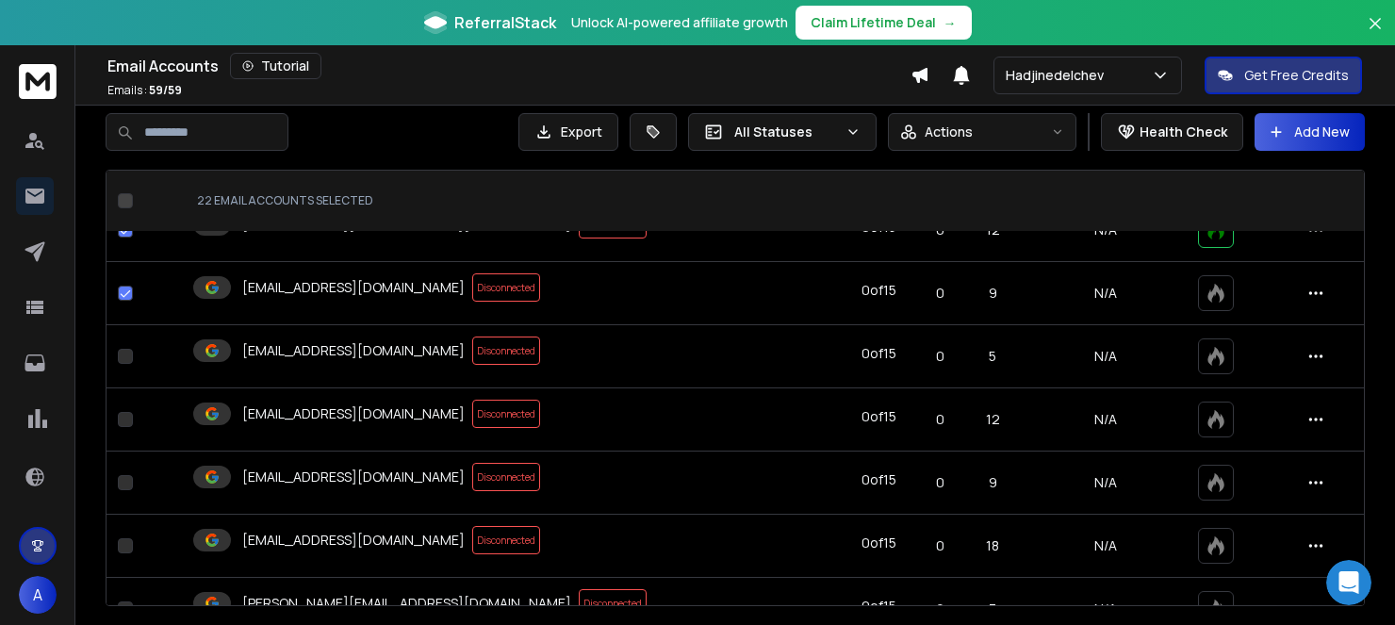
click at [127, 349] on button "button" at bounding box center [125, 356] width 15 height 15
click at [126, 412] on button "button" at bounding box center [125, 419] width 15 height 15
click at [122, 411] on button "button" at bounding box center [125, 418] width 15 height 15
click at [124, 474] on button "button" at bounding box center [125, 481] width 15 height 15
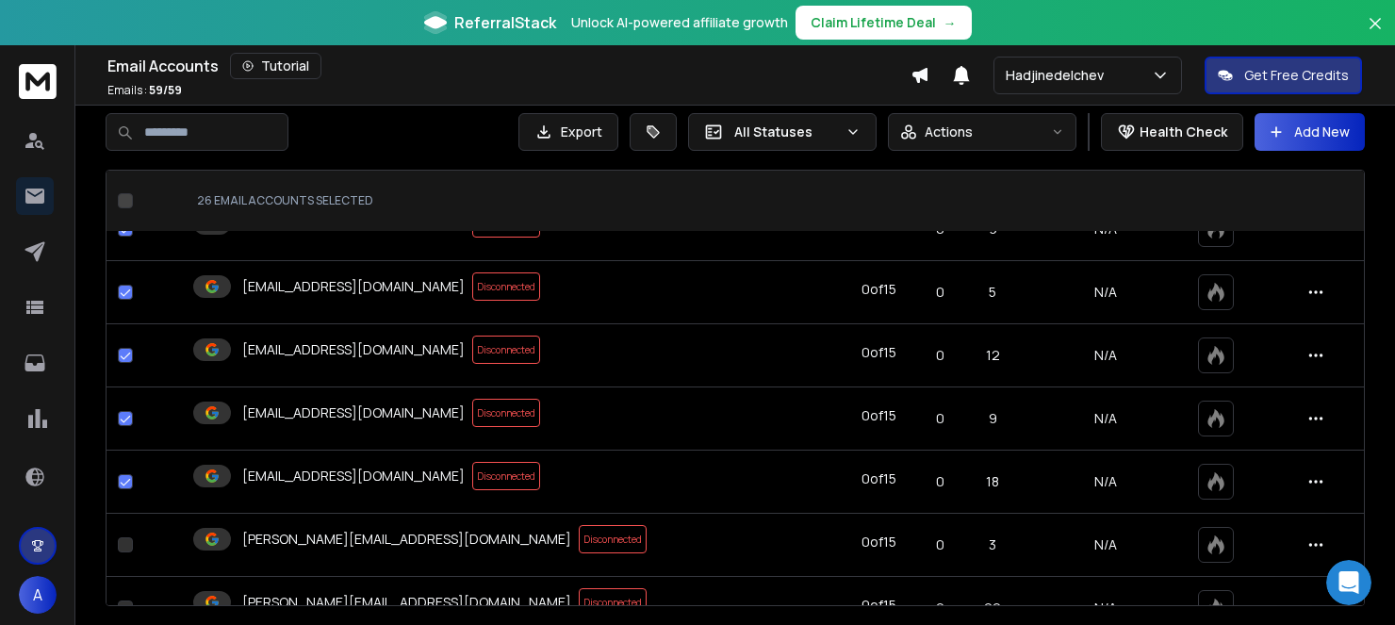
click at [126, 537] on button "button" at bounding box center [125, 544] width 15 height 15
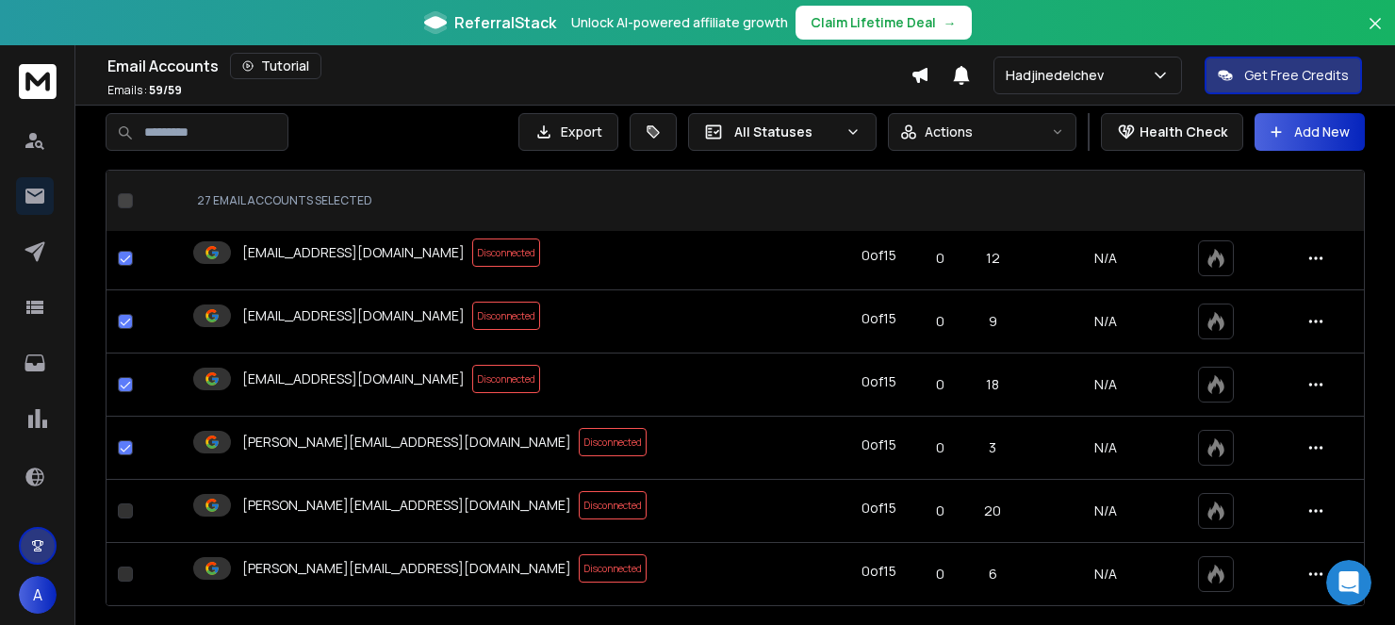
scroll to position [3246, 0]
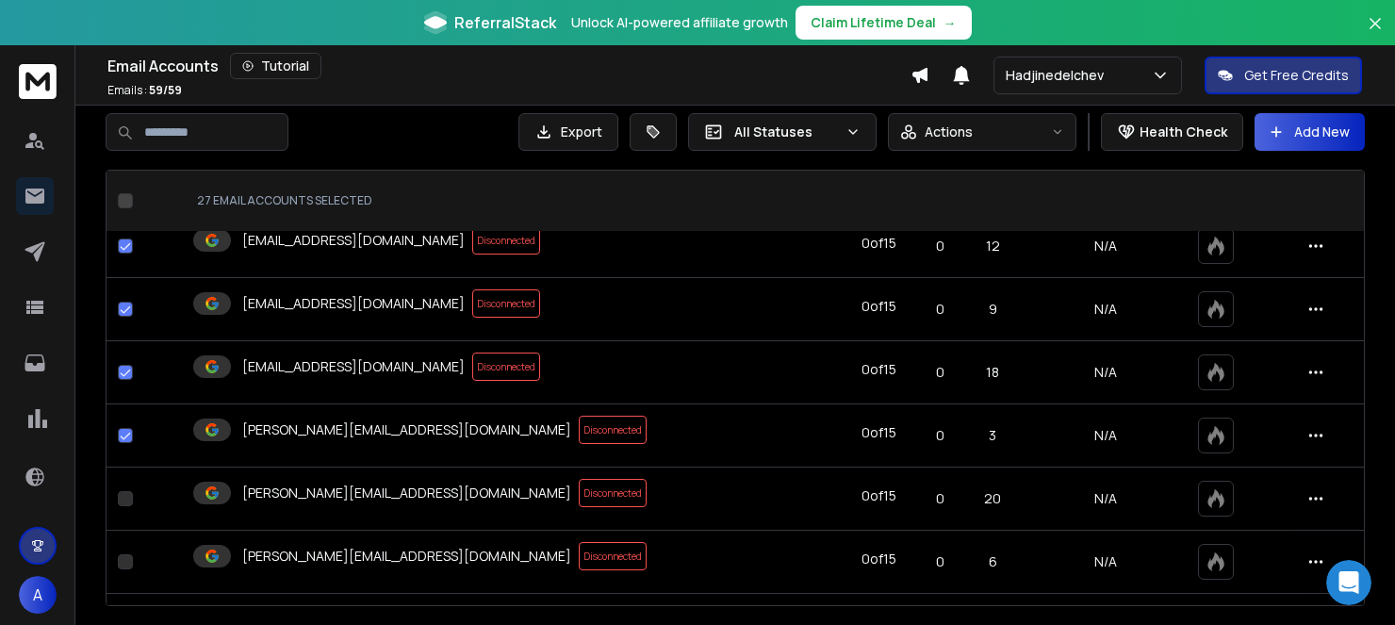
click at [126, 491] on button "button" at bounding box center [125, 498] width 15 height 15
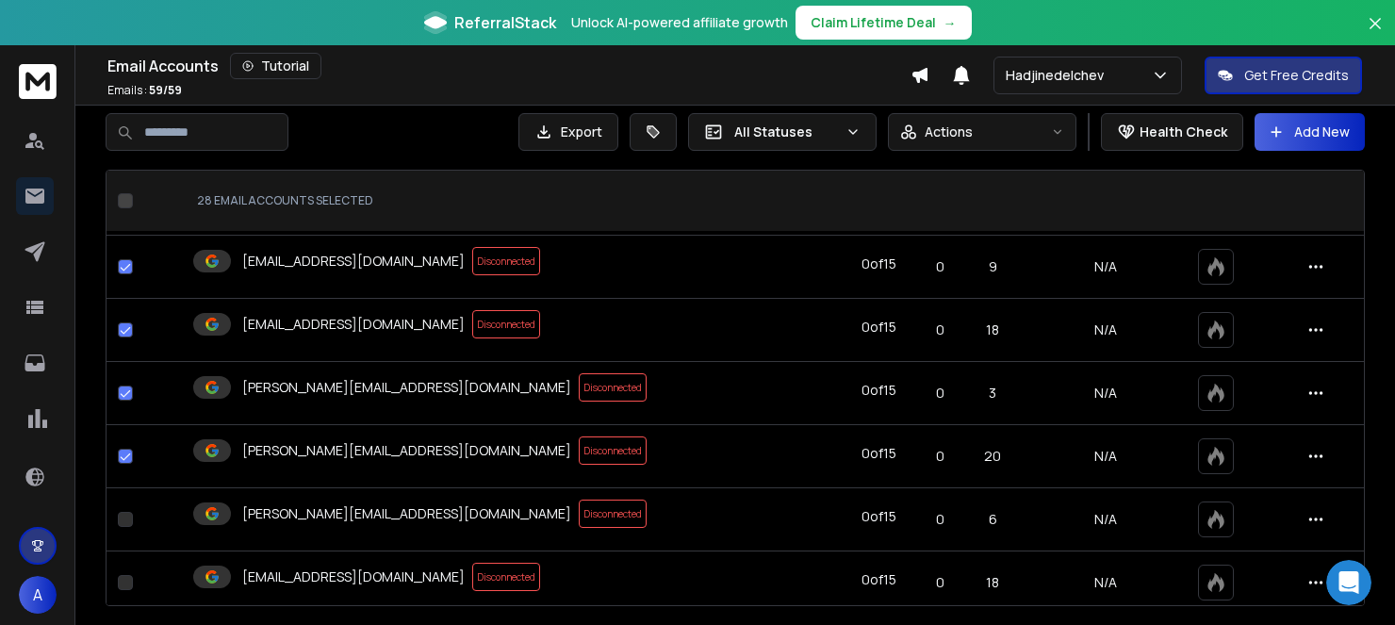
click at [125, 512] on button "button" at bounding box center [125, 519] width 15 height 15
click at [123, 575] on button "button" at bounding box center [125, 582] width 15 height 15
click at [978, 144] on button "Actions" at bounding box center [982, 132] width 189 height 38
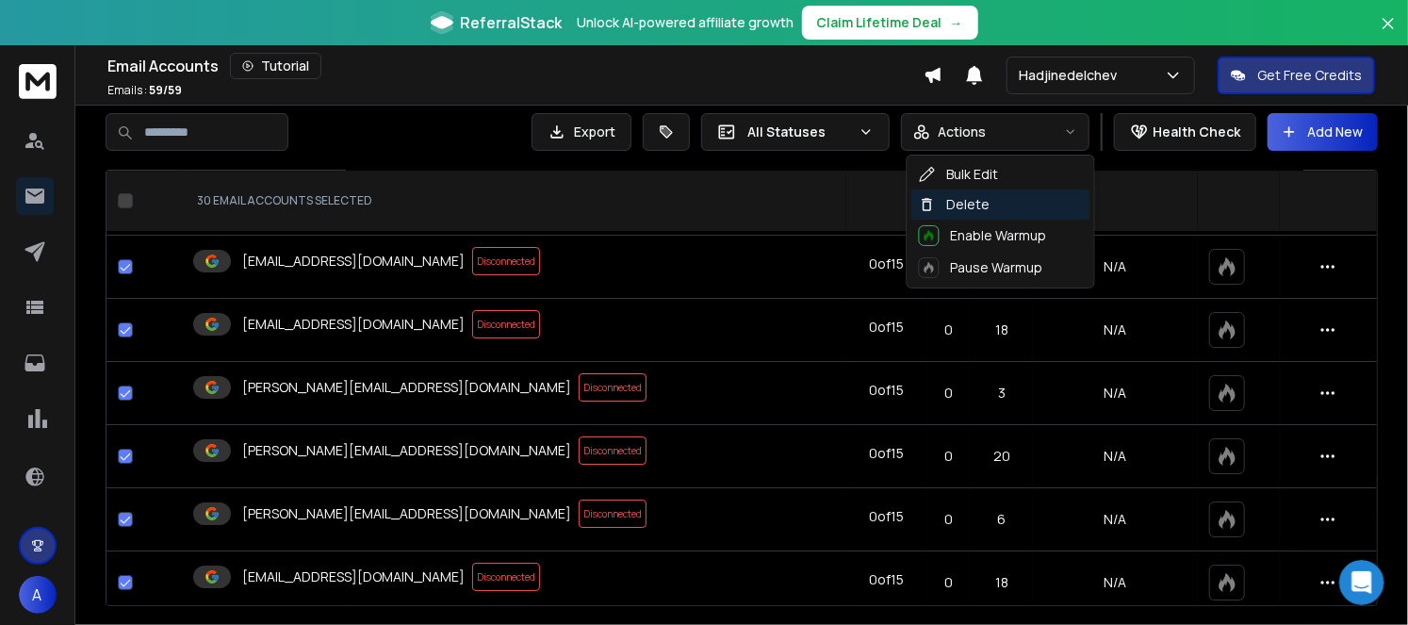
click at [987, 199] on div "Delete" at bounding box center [1001, 204] width 179 height 30
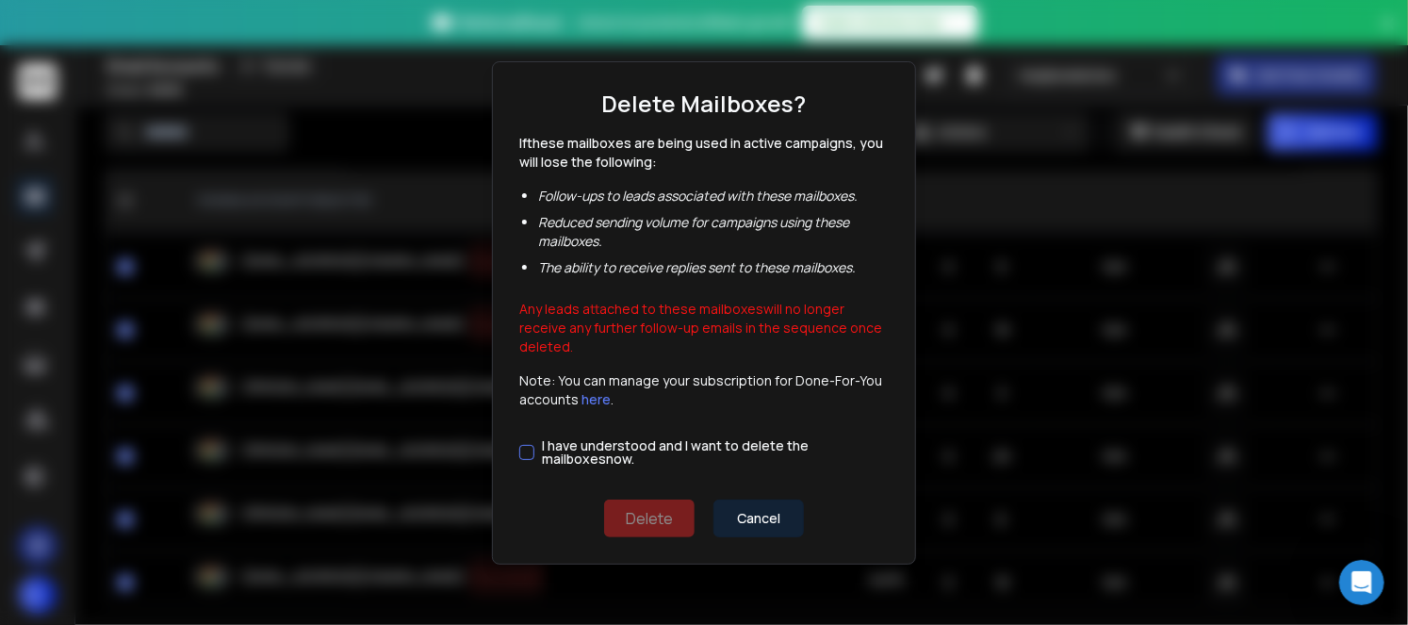
click at [530, 445] on button "I have understood and I want to delete the mailbox es now." at bounding box center [526, 452] width 15 height 15
click at [668, 505] on button "Delete" at bounding box center [649, 519] width 90 height 38
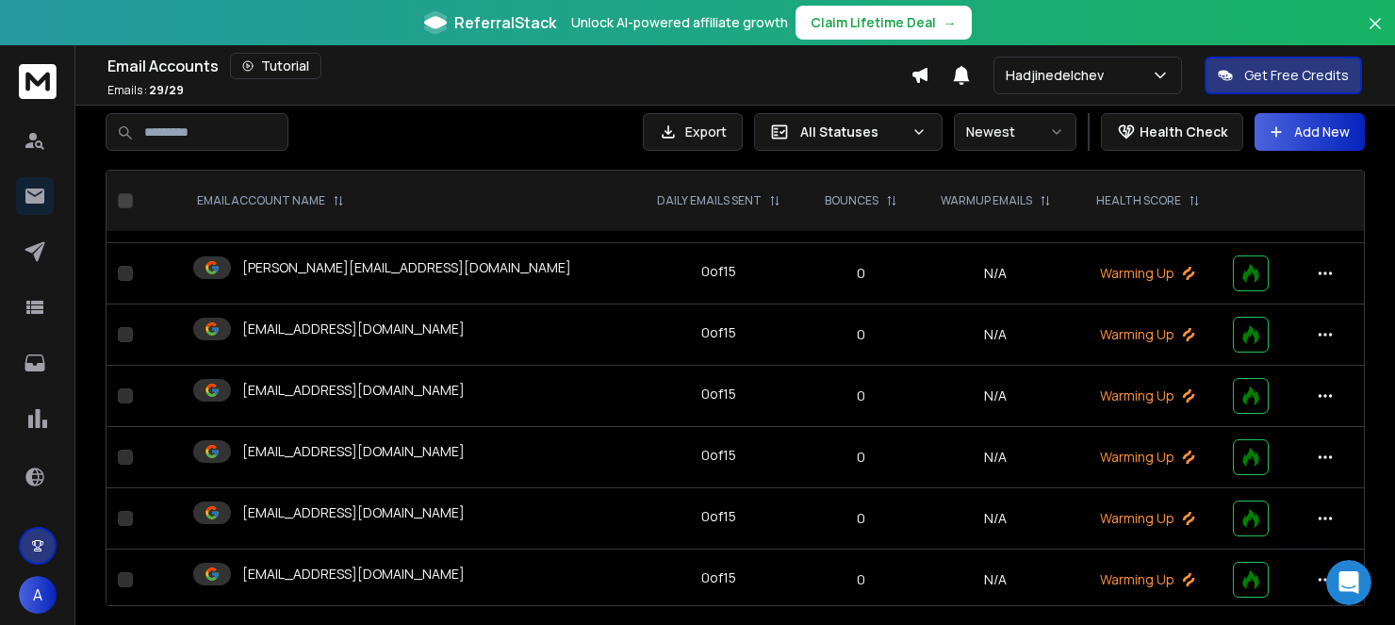
scroll to position [0, 0]
